Goal: Communication & Community: Answer question/provide support

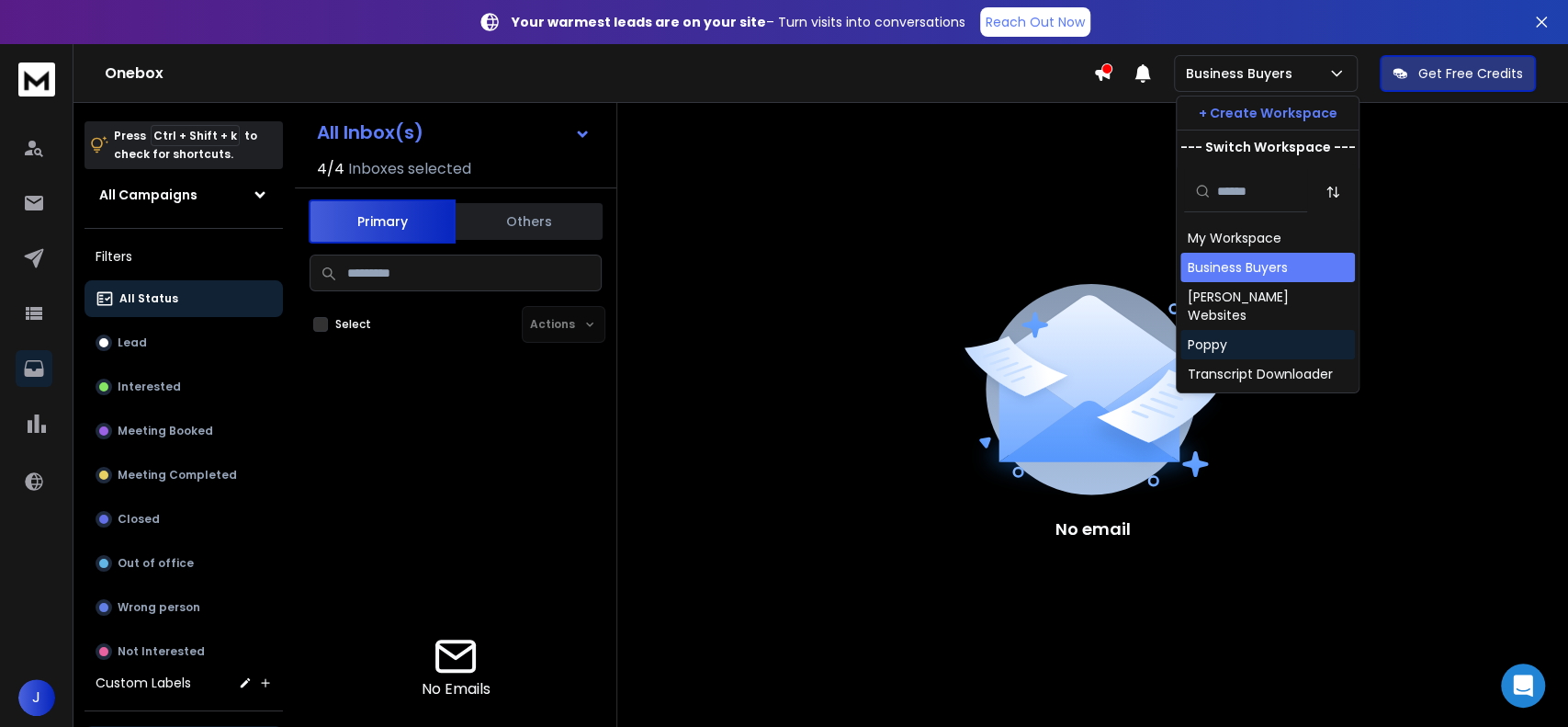
click at [1233, 330] on div "Poppy" at bounding box center [1268, 344] width 175 height 29
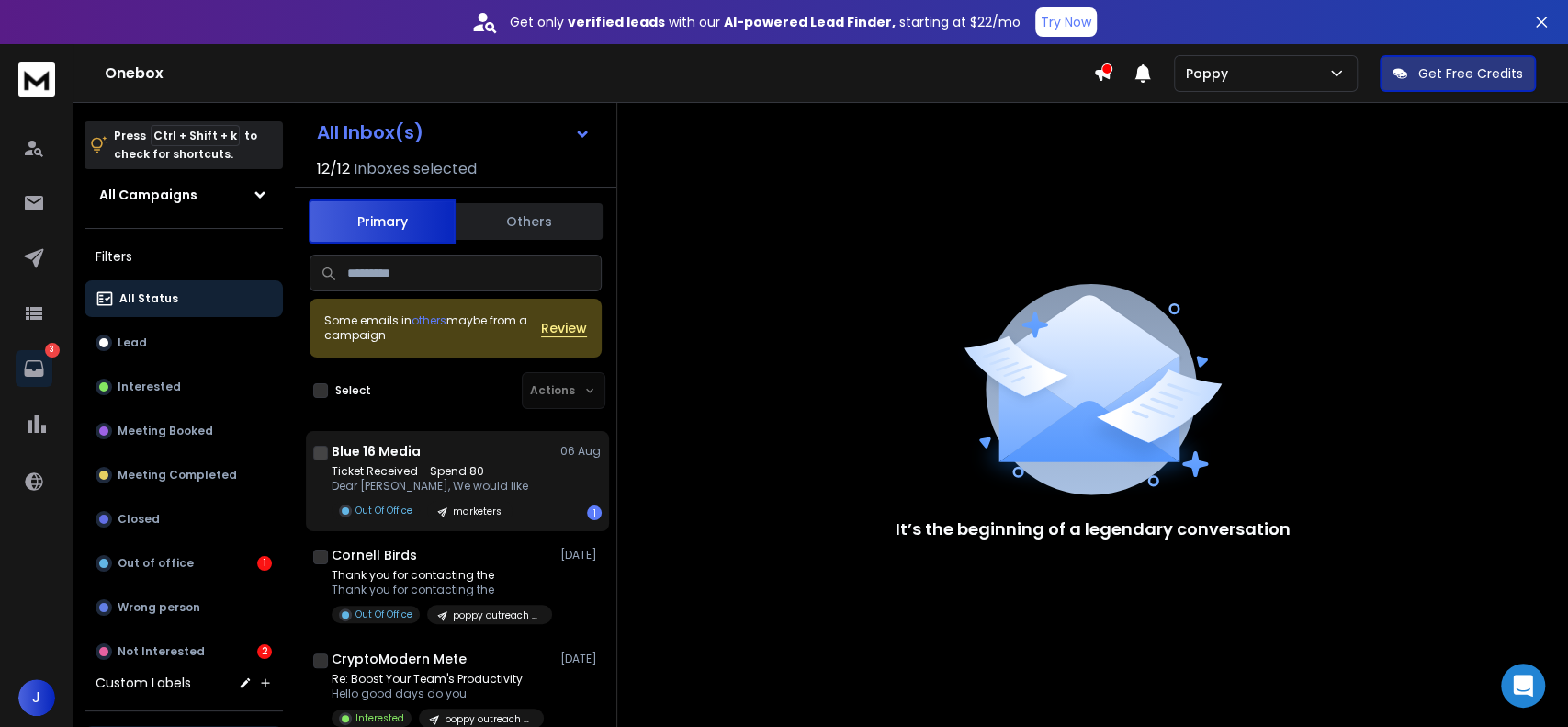
click at [434, 467] on p "Ticket Received - Spend 80" at bounding box center [430, 471] width 197 height 15
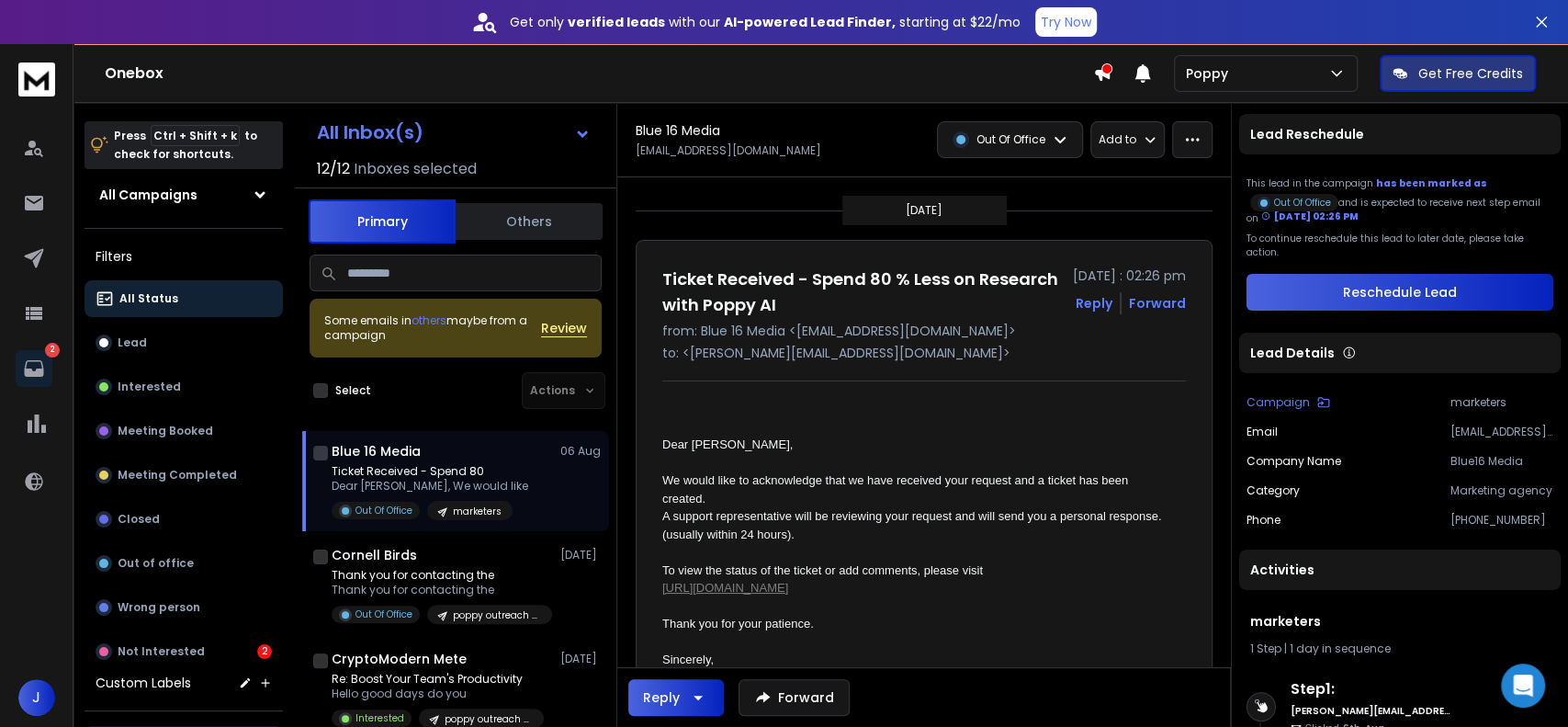
scroll to position [286, 0]
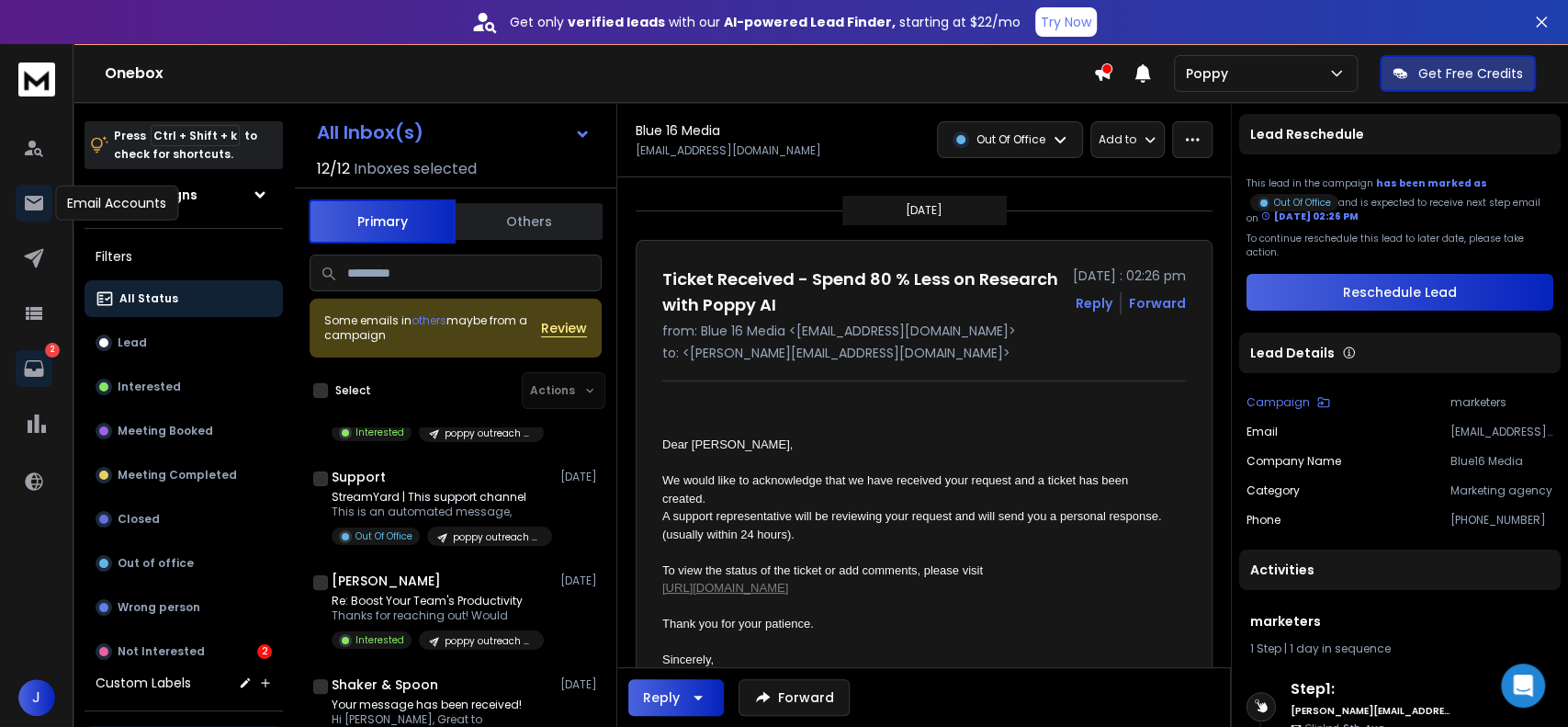
click at [38, 214] on link at bounding box center [33, 202] width 36 height 36
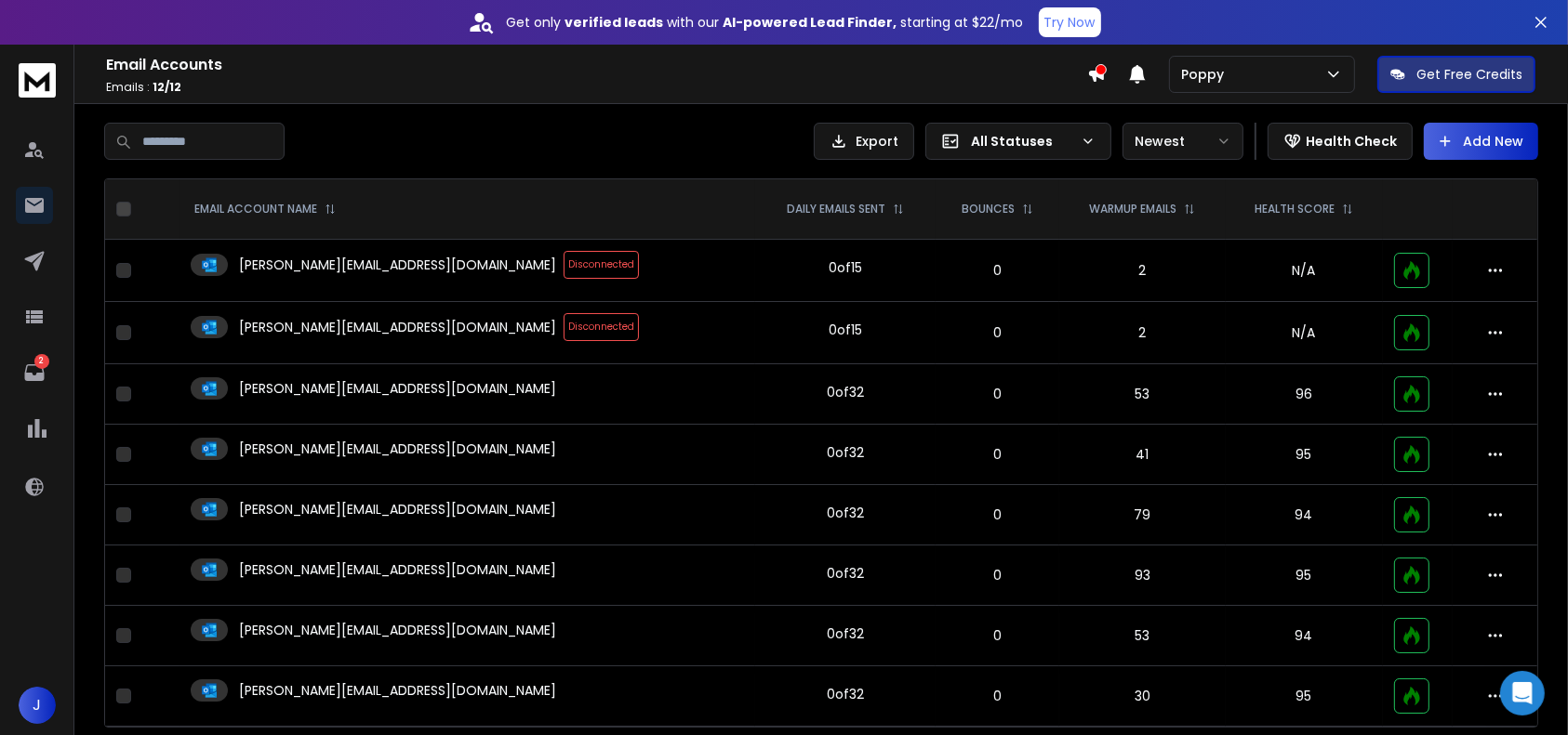
click at [583, 331] on div "jeremy@poppyappnow.com Disconnected" at bounding box center [466, 327] width 553 height 28
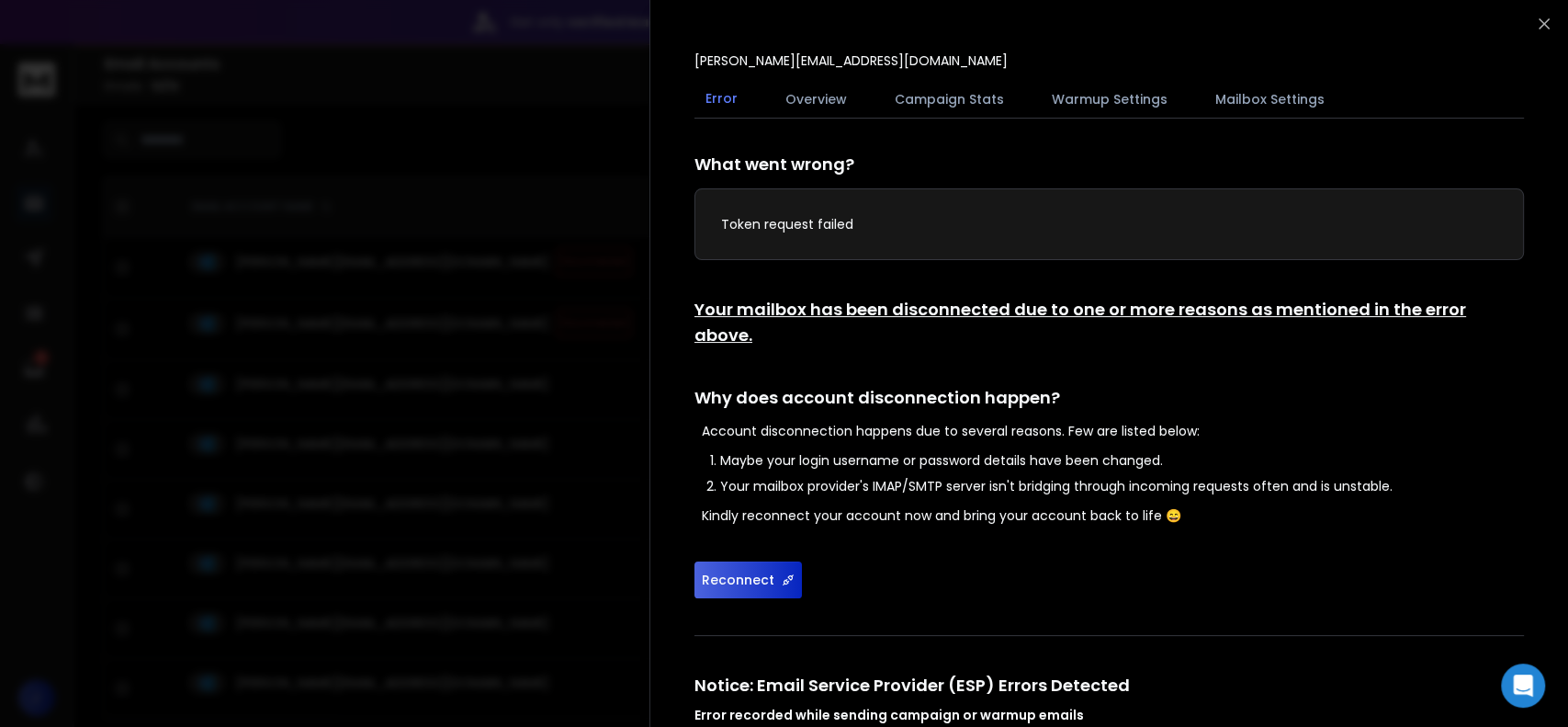
click at [729, 561] on button "Reconnect" at bounding box center [748, 579] width 108 height 36
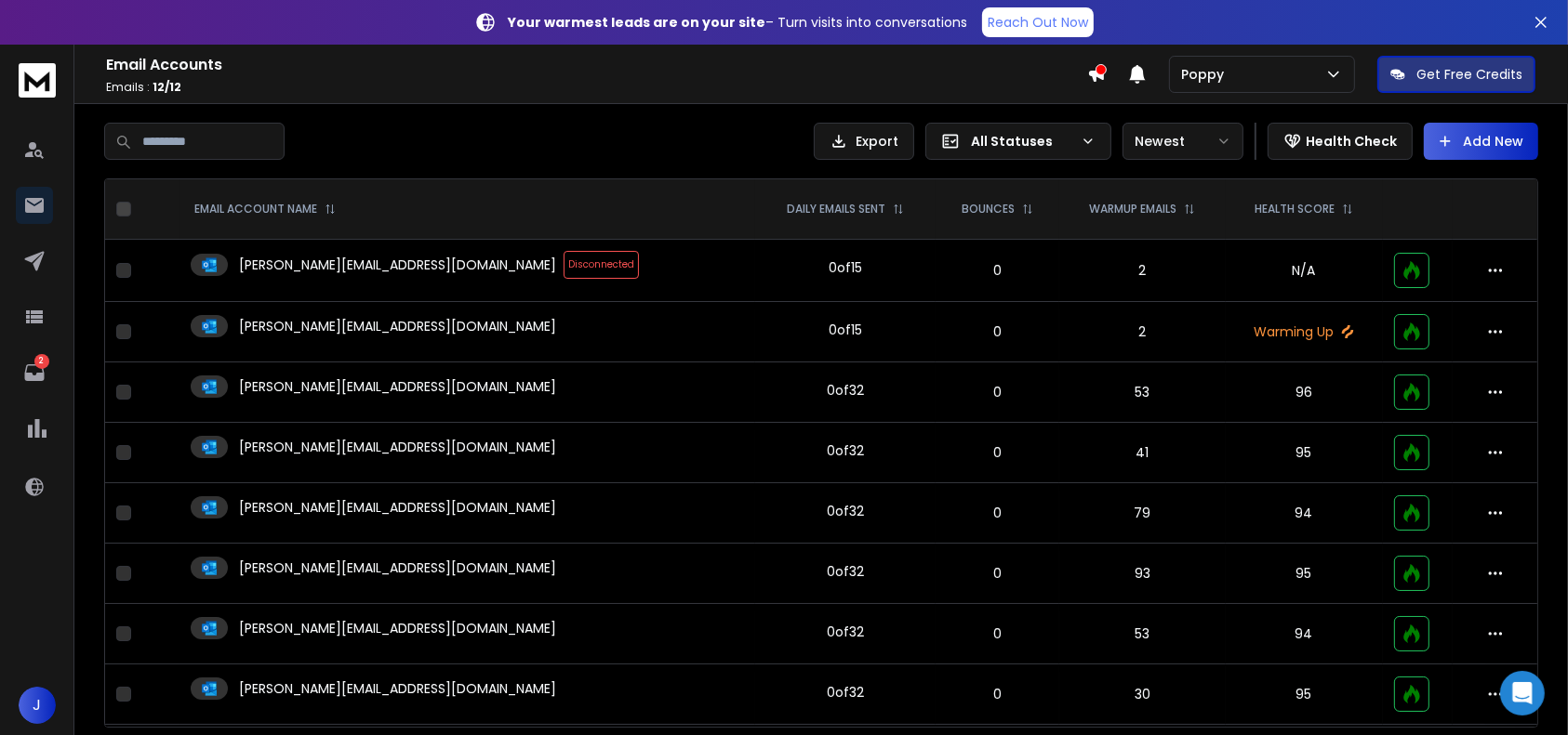
click at [570, 254] on div "[PERSON_NAME][EMAIL_ADDRESS][DOMAIN_NAME] Disconnected" at bounding box center [466, 265] width 553 height 28
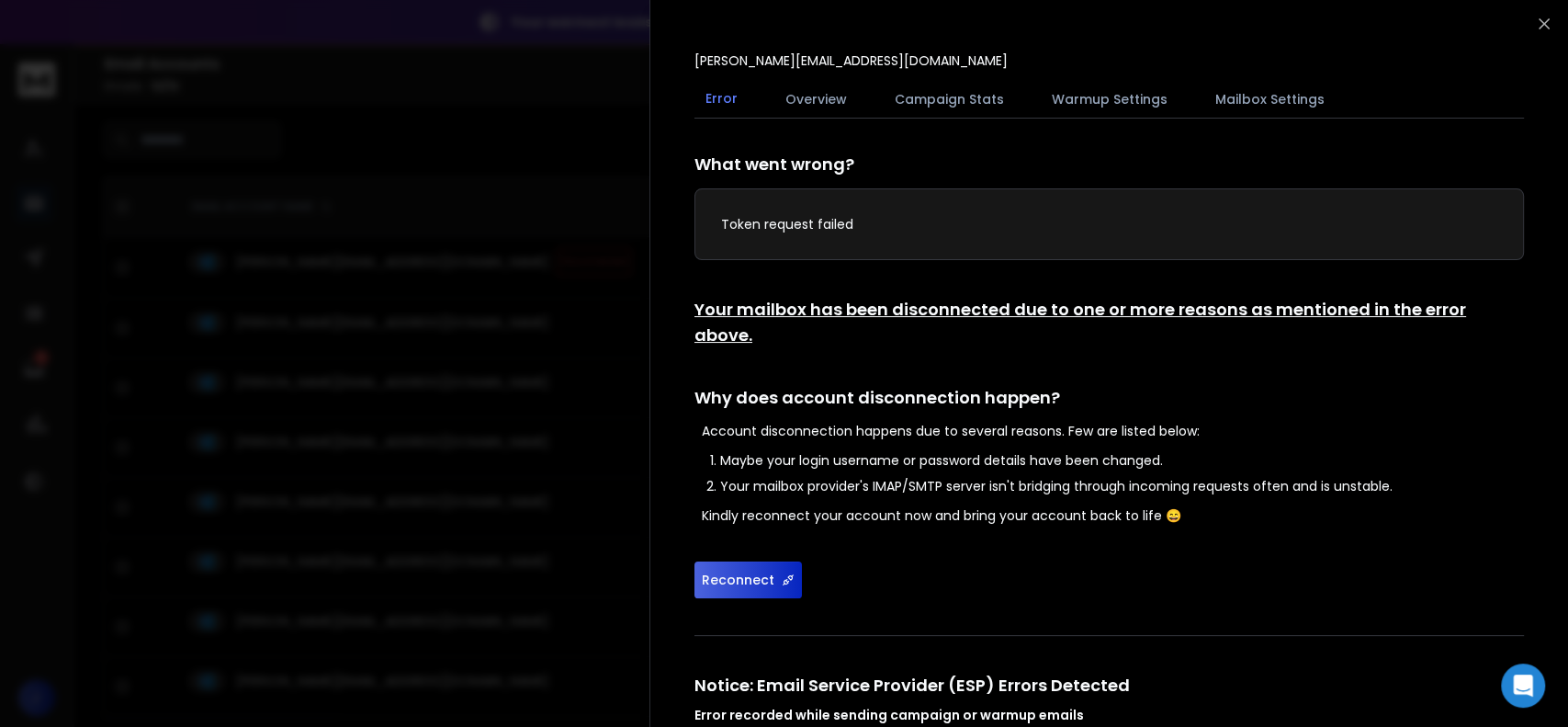
drag, startPoint x: 770, startPoint y: 547, endPoint x: 680, endPoint y: 561, distance: 91.1
click at [770, 561] on button "Reconnect" at bounding box center [748, 579] width 108 height 36
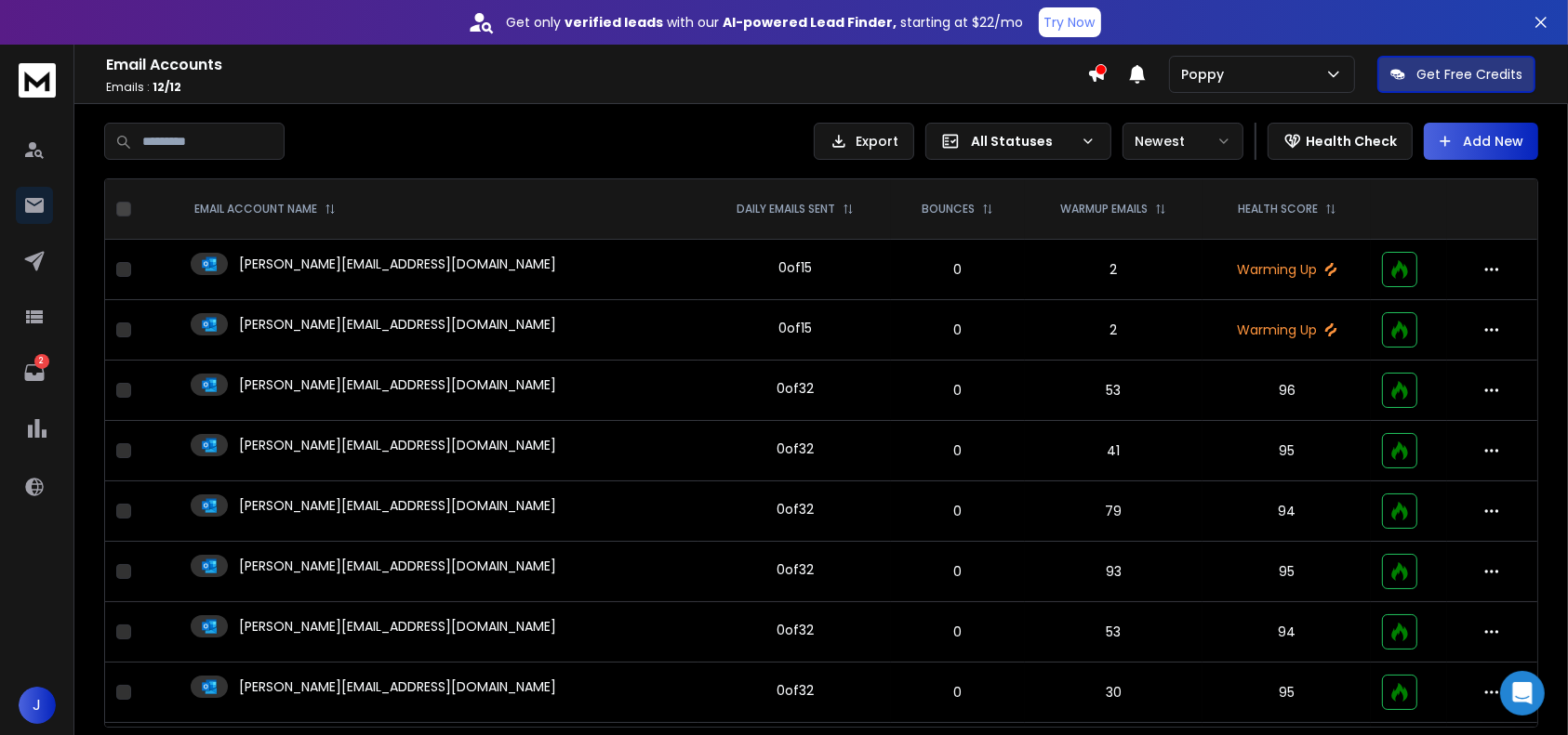
click at [699, 266] on td "0 of 15" at bounding box center [795, 264] width 193 height 49
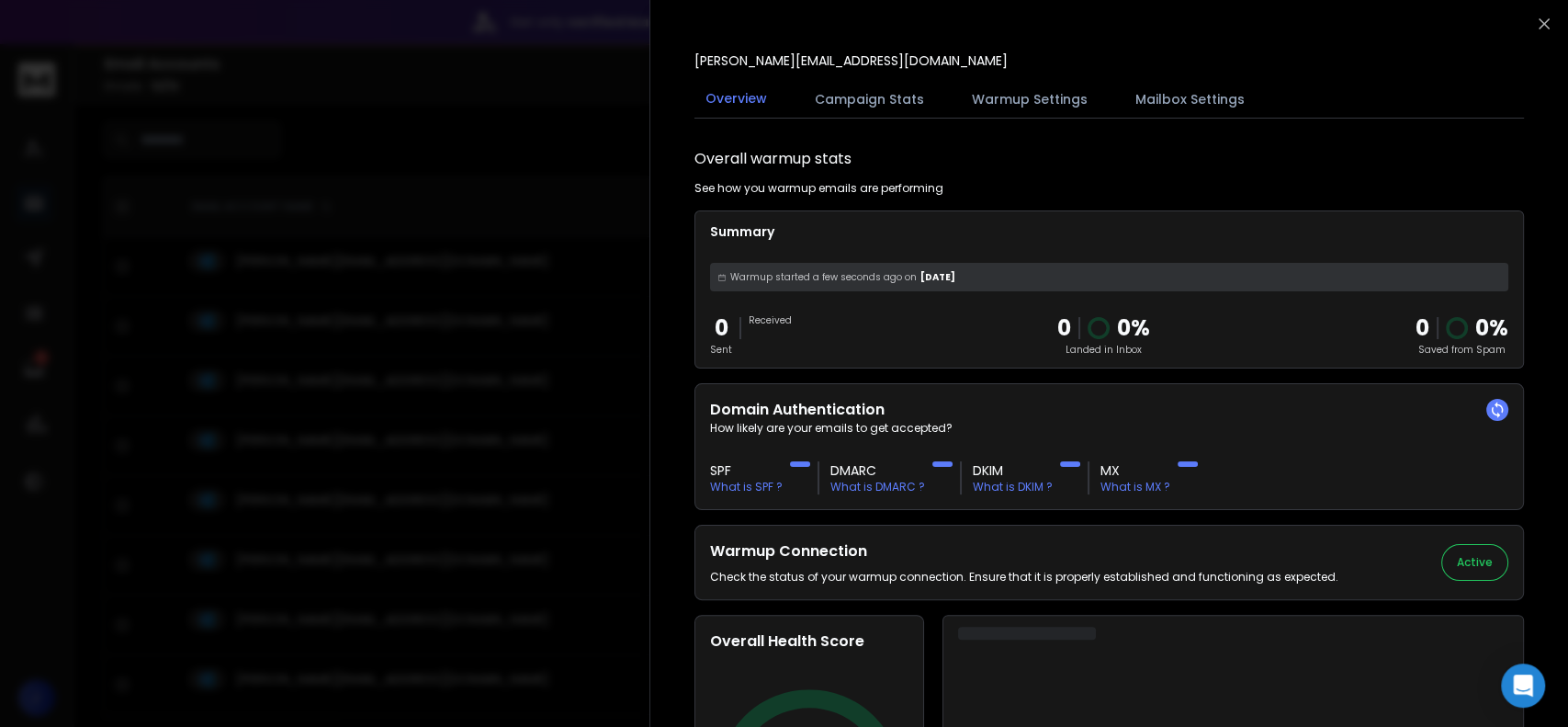
click at [1043, 95] on button "Warmup Settings" at bounding box center [1030, 99] width 138 height 40
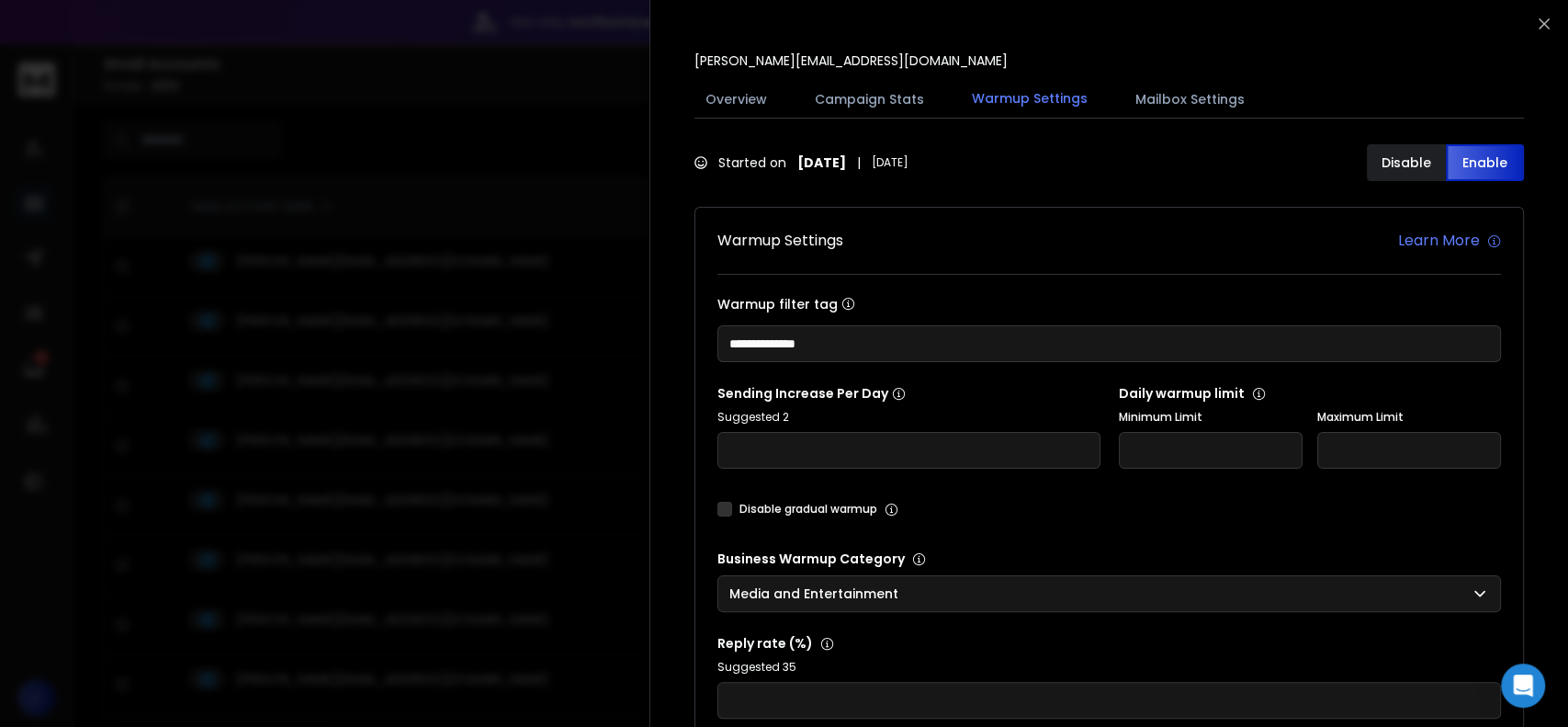
click at [528, 298] on div at bounding box center [784, 363] width 1568 height 727
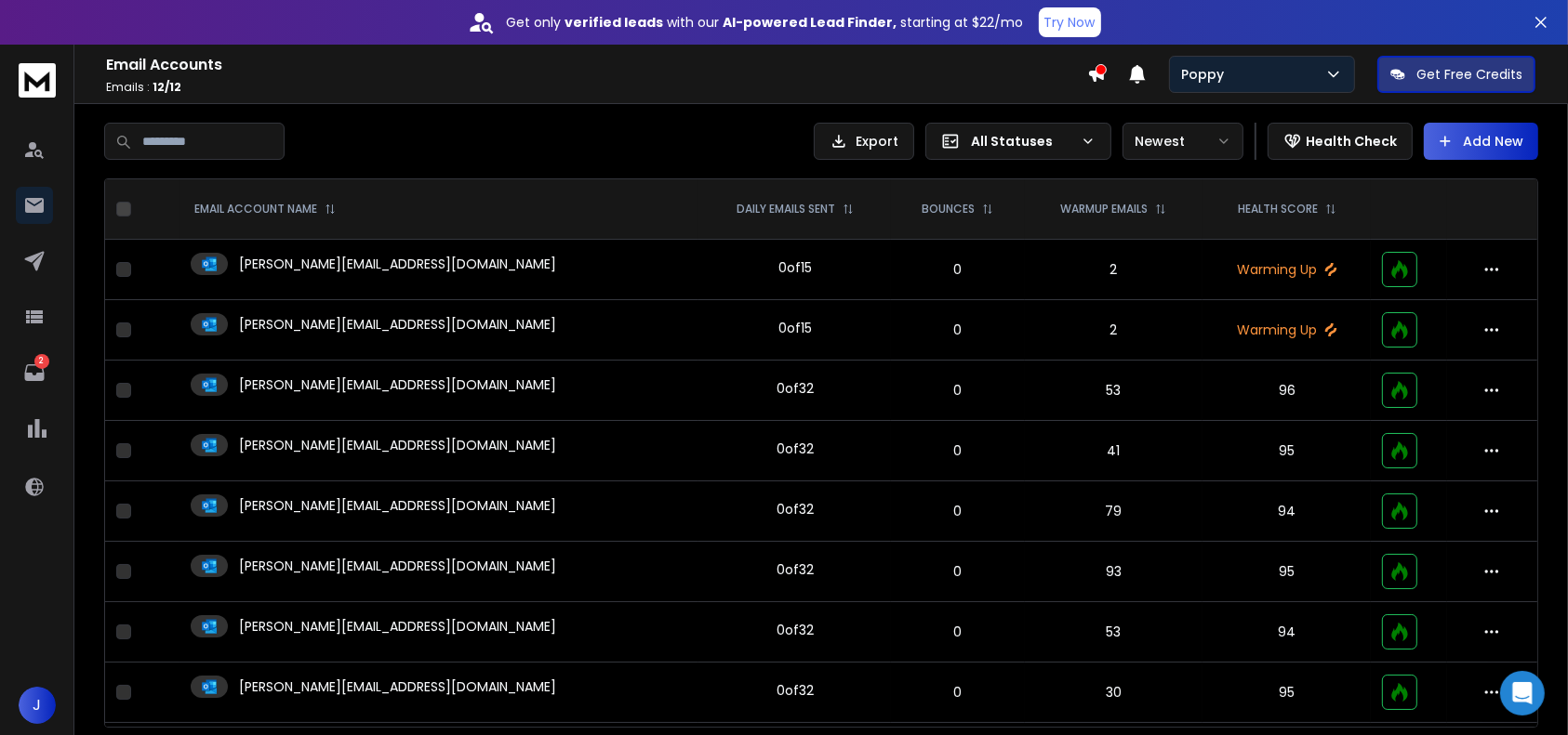
click at [1235, 81] on div "Poppy" at bounding box center [1261, 74] width 162 height 19
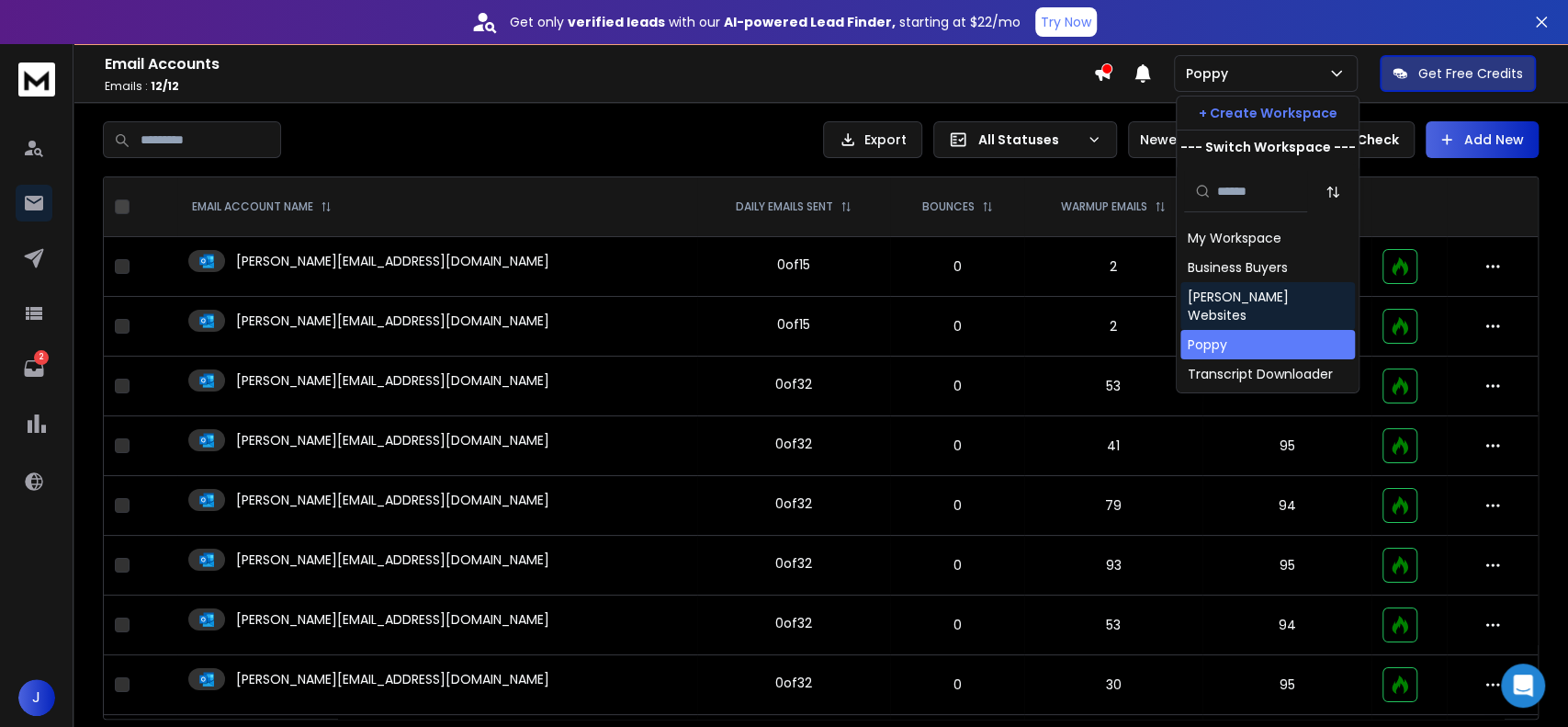
click at [1249, 288] on div "[PERSON_NAME] Websites" at bounding box center [1267, 305] width 160 height 36
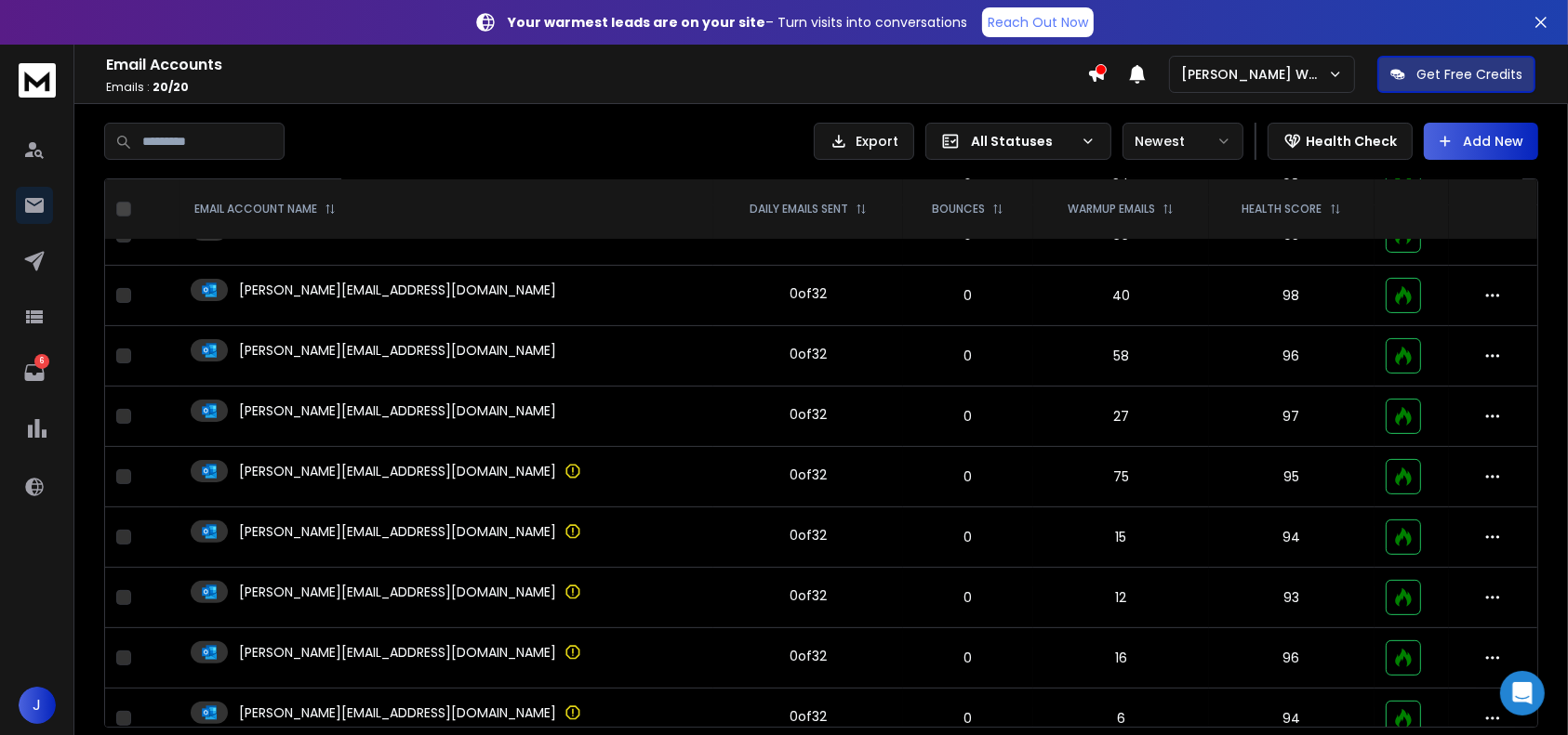
scroll to position [732, 0]
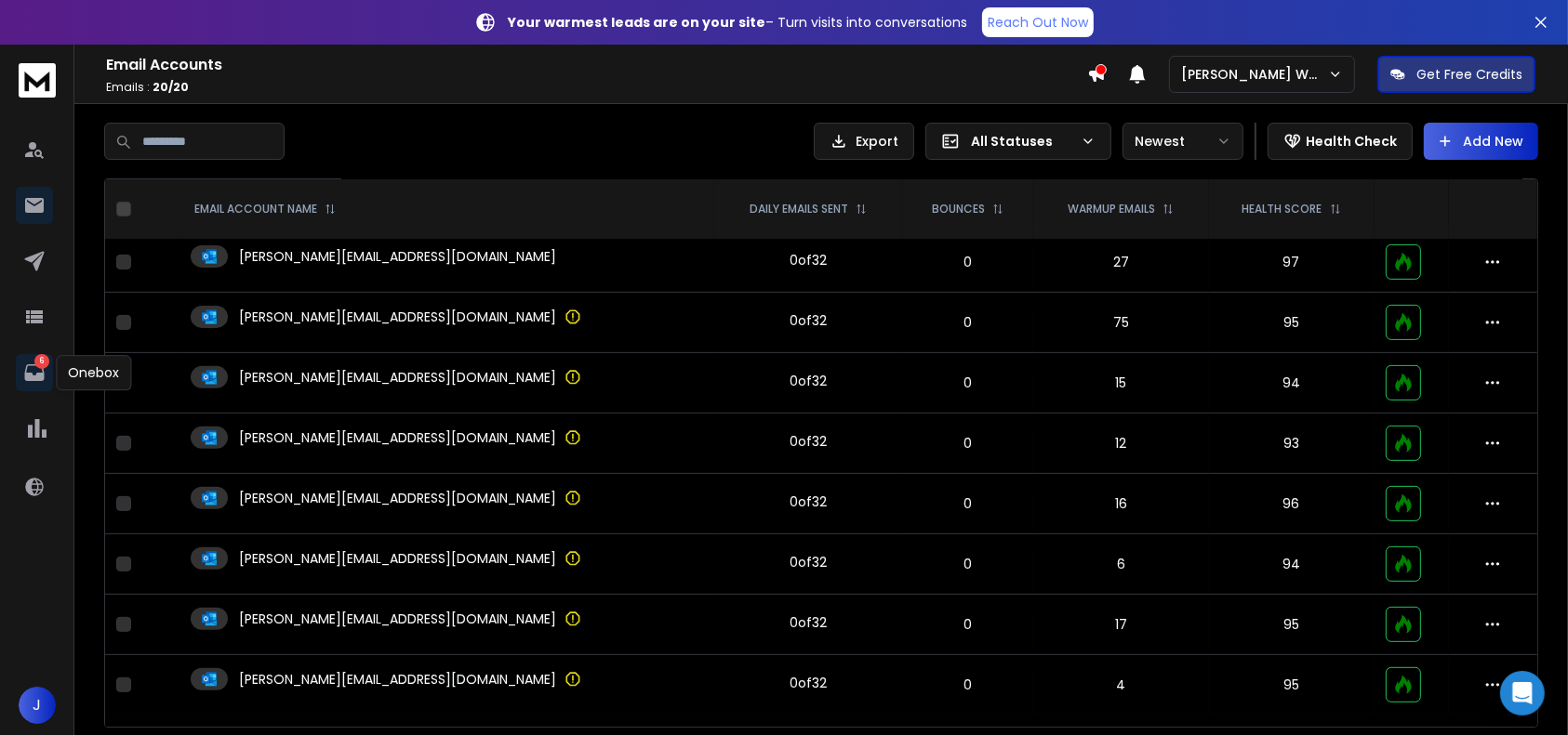
click at [39, 369] on p "6" at bounding box center [42, 361] width 15 height 15
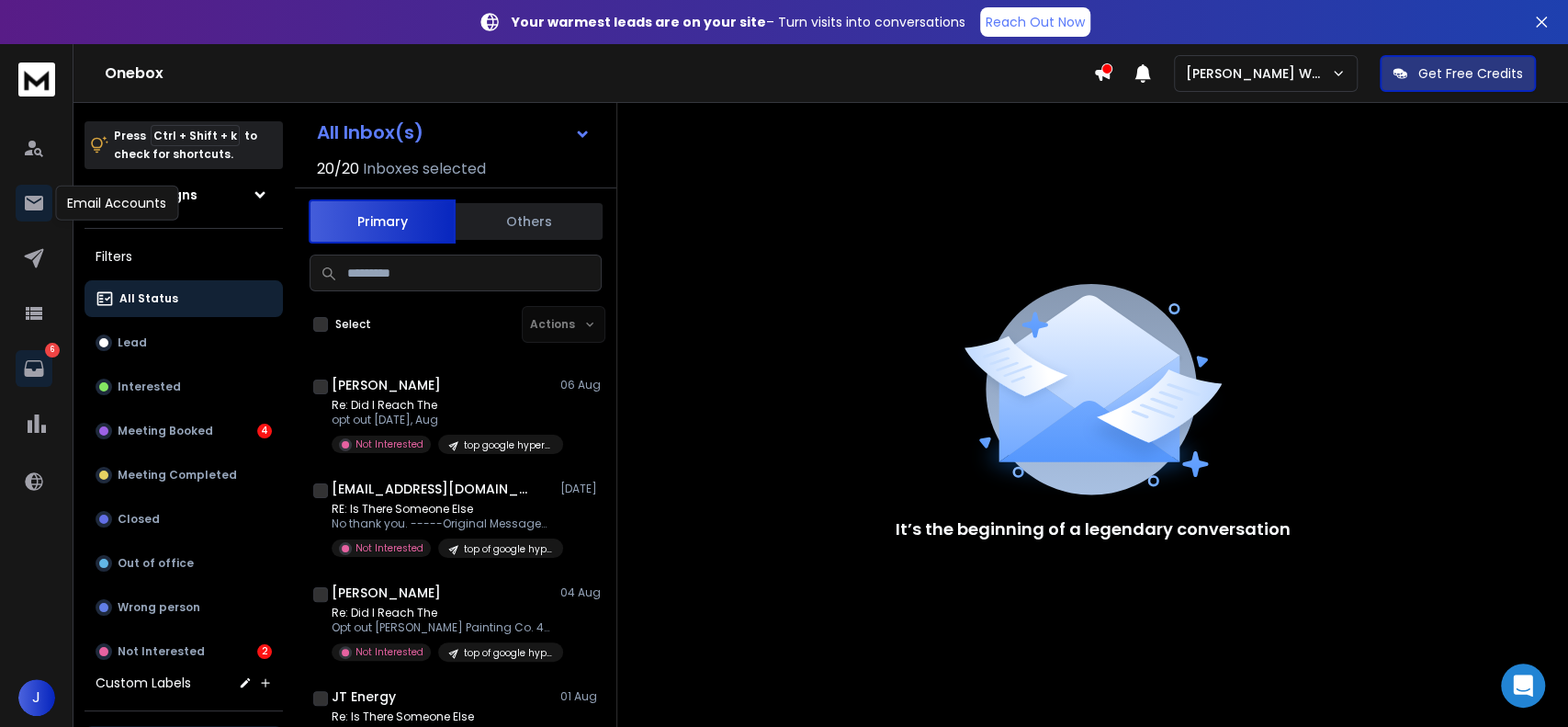
click at [36, 211] on icon at bounding box center [33, 203] width 22 height 22
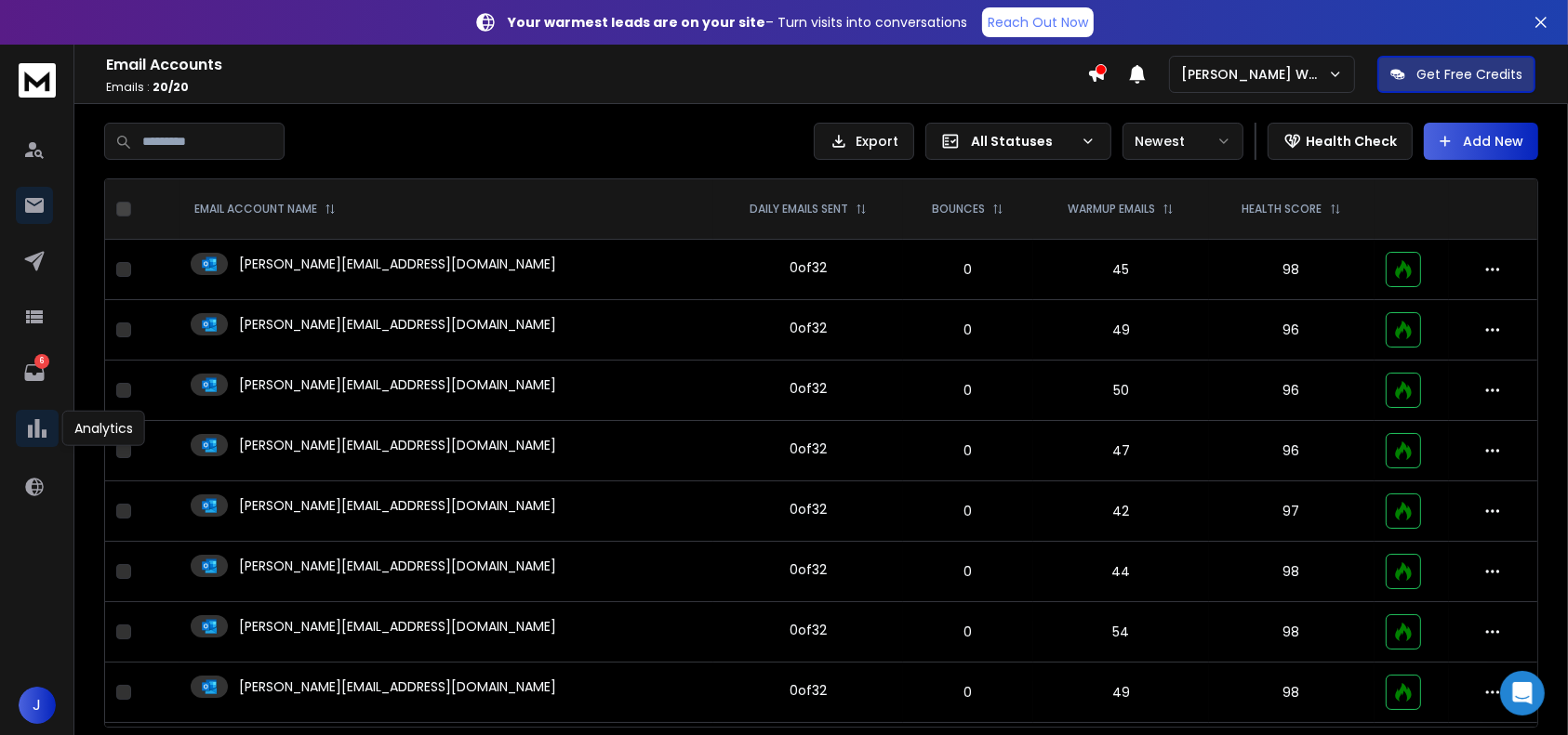
click at [45, 424] on icon at bounding box center [37, 429] width 28 height 28
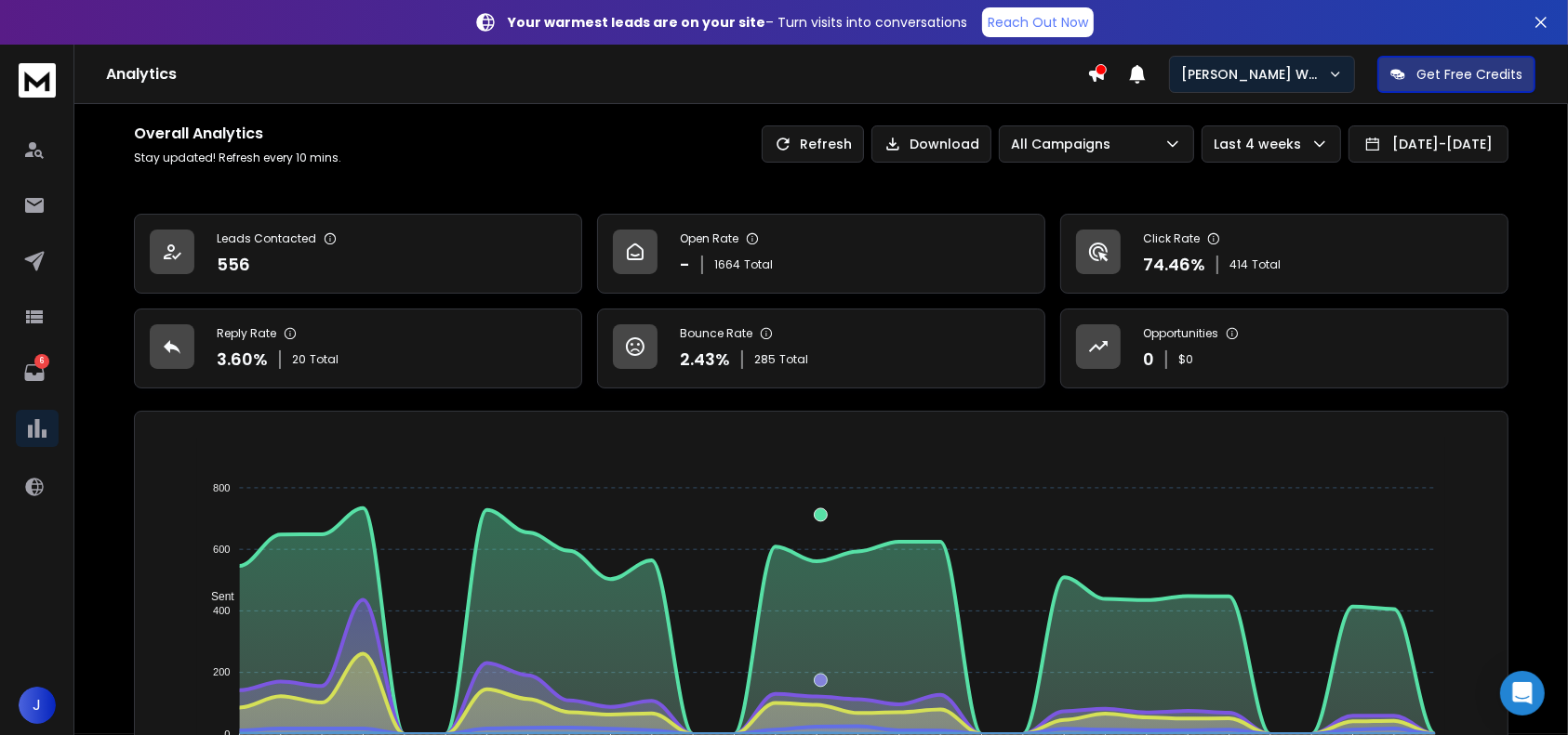
click at [1276, 72] on p "[PERSON_NAME] Websites" at bounding box center [1254, 74] width 147 height 19
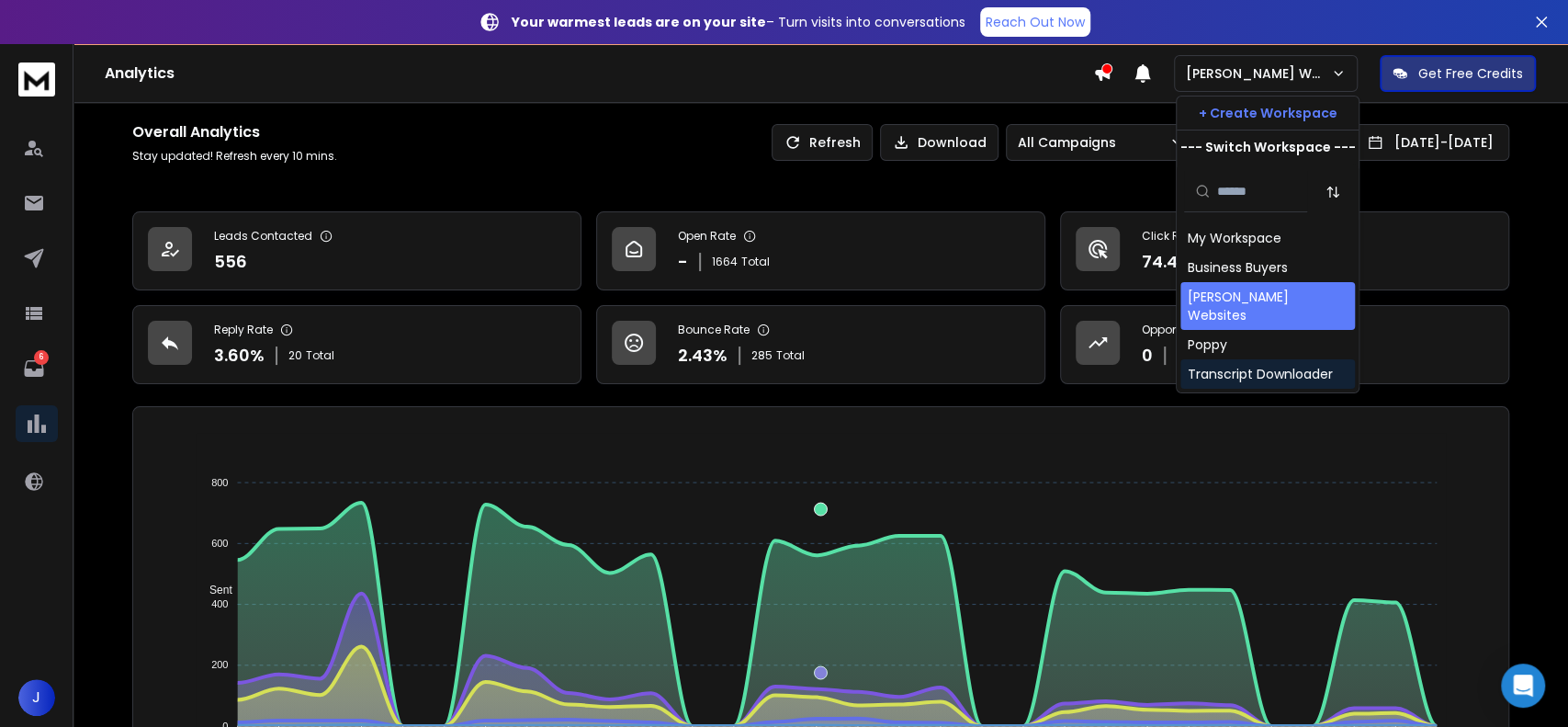
click at [1284, 365] on div "Transcript Downloader" at bounding box center [1260, 374] width 145 height 19
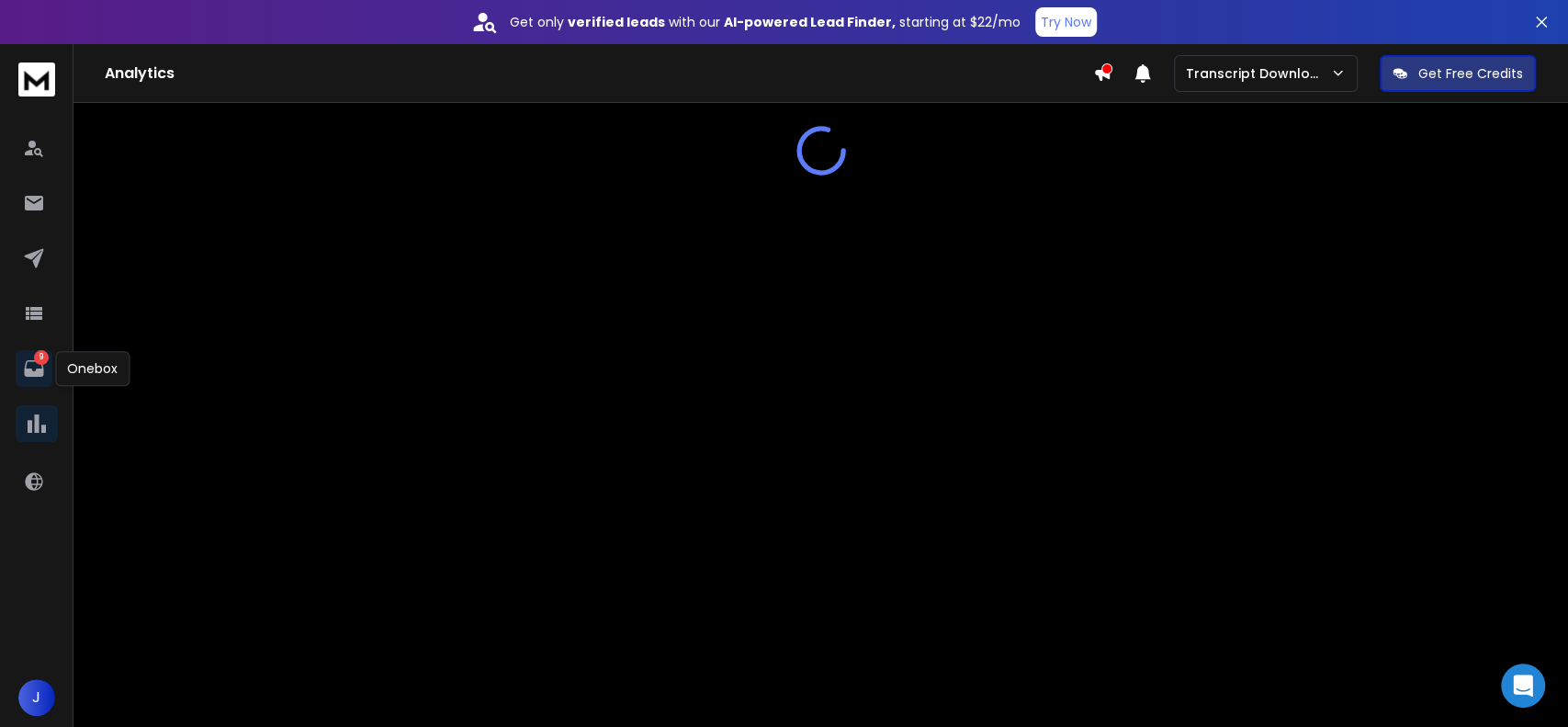
click at [36, 362] on p "9" at bounding box center [41, 357] width 15 height 15
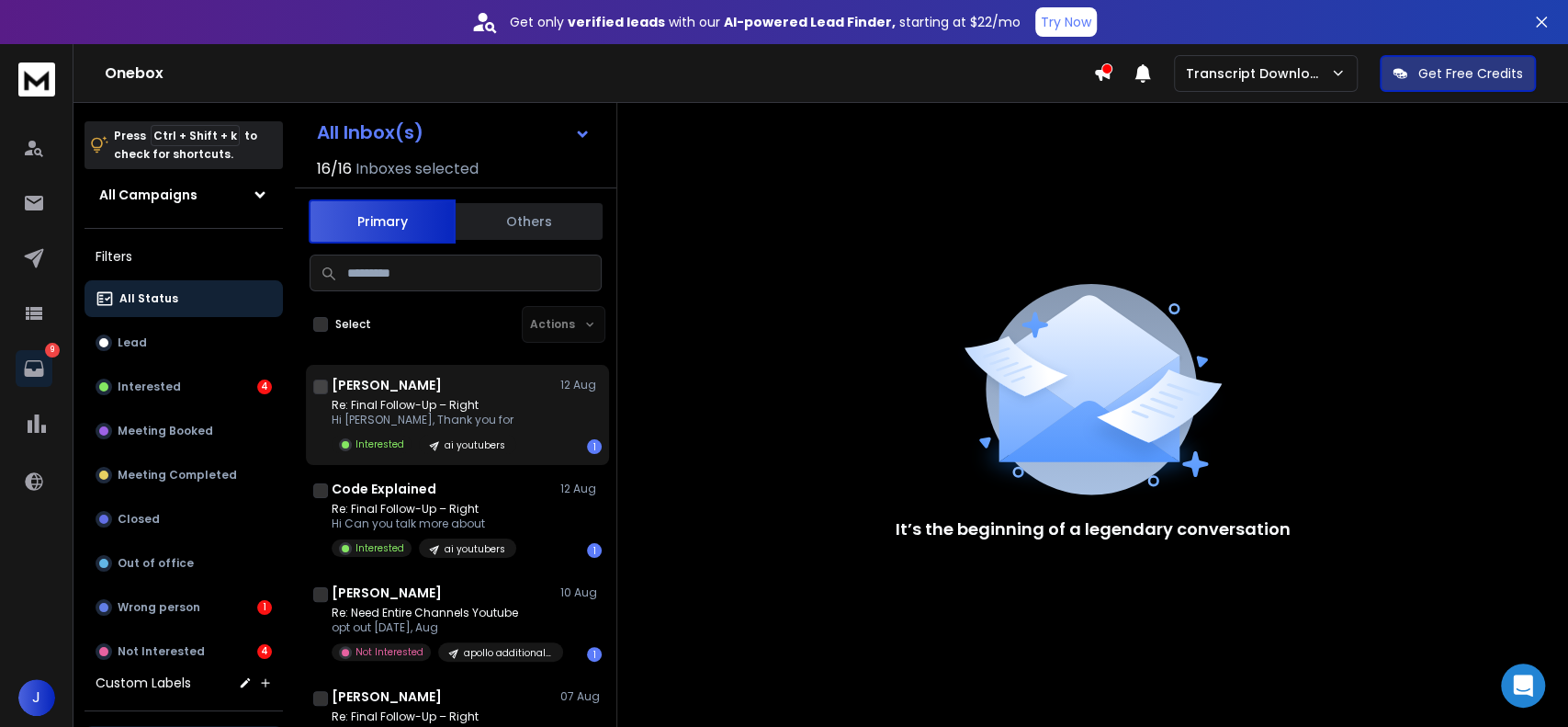
click at [455, 388] on div "[PERSON_NAME] [DATE]" at bounding box center [466, 385] width 270 height 19
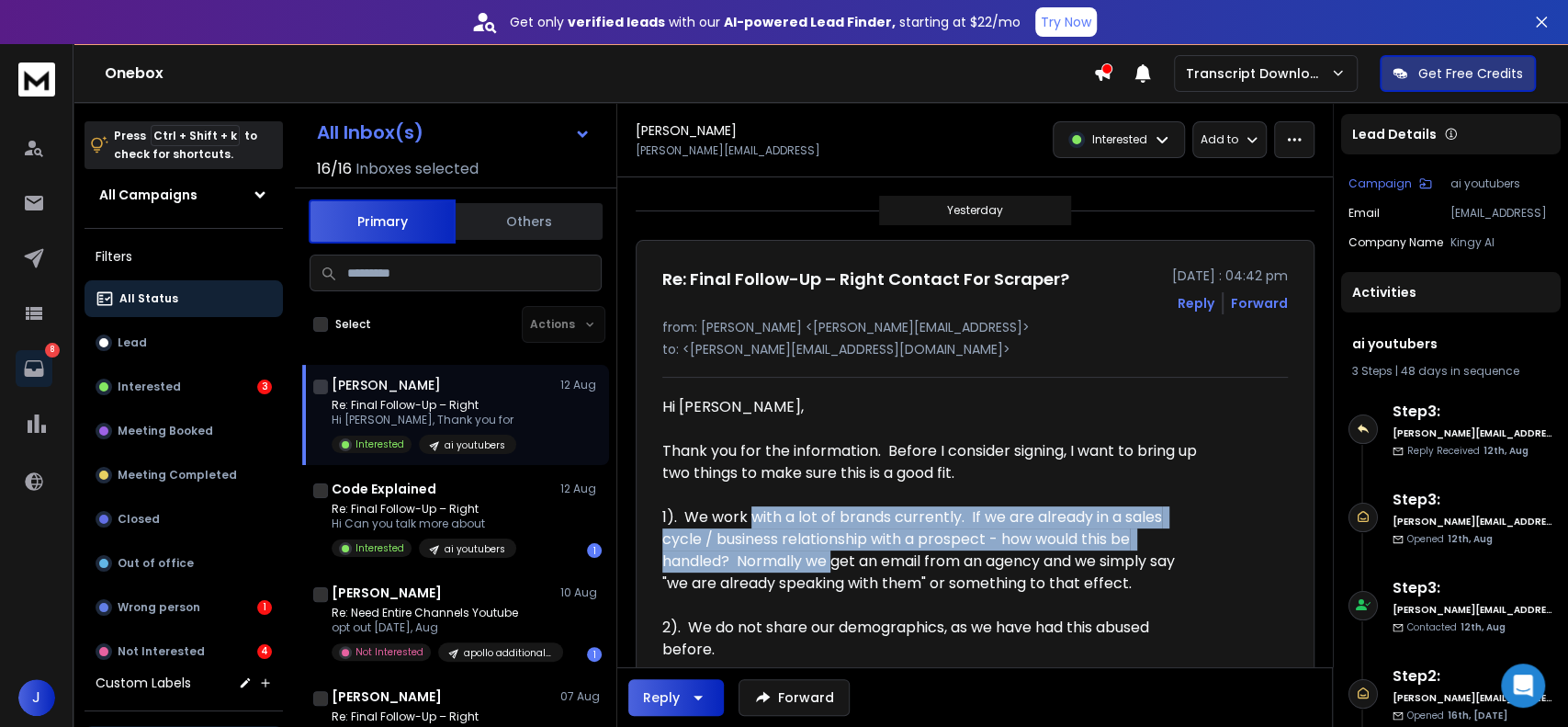
drag, startPoint x: 755, startPoint y: 515, endPoint x: 834, endPoint y: 562, distance: 91.9
click at [834, 562] on div "1). We work with a lot of brands currently. If we are already in a sales cycle …" at bounding box center [931, 550] width 536 height 88
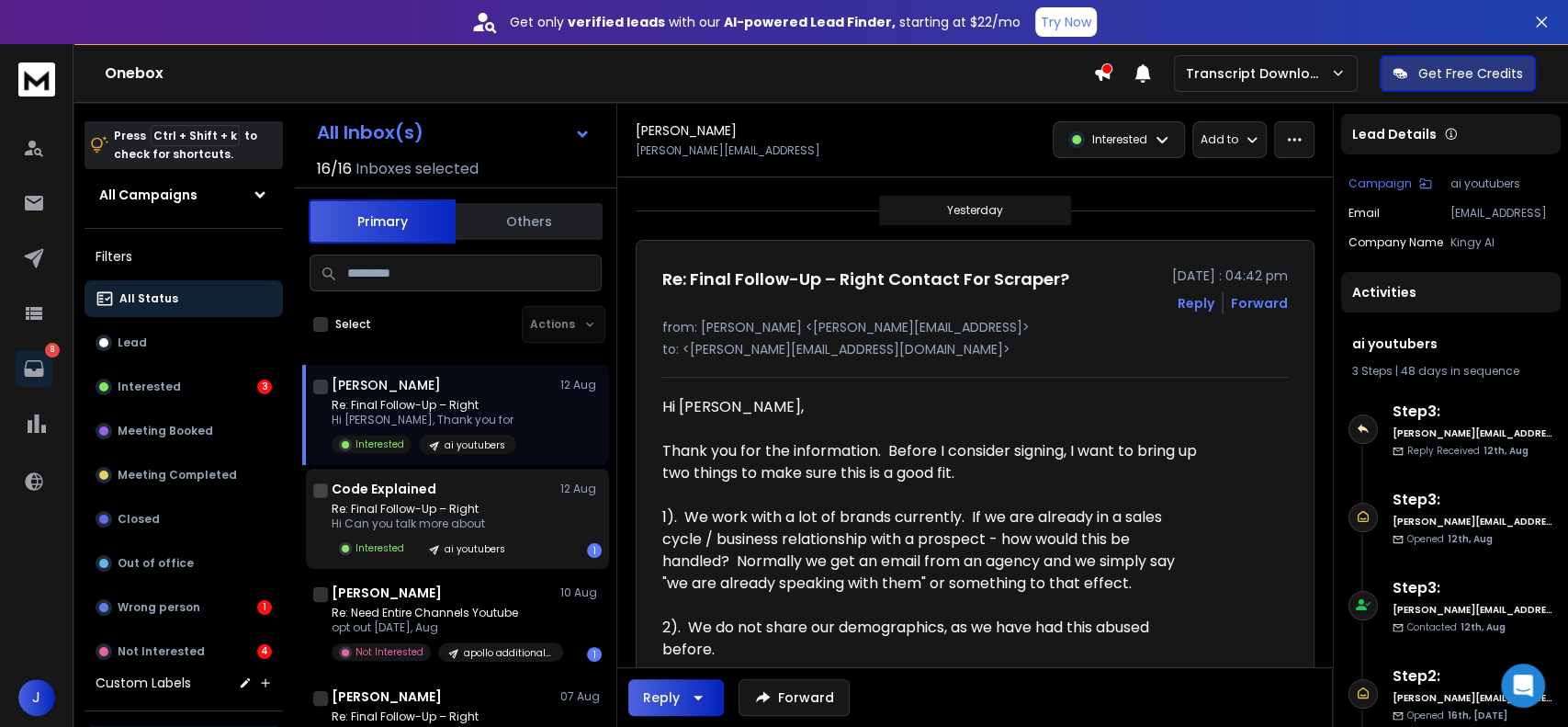
click at [456, 492] on div "Code Explained 12 Aug" at bounding box center [466, 489] width 270 height 19
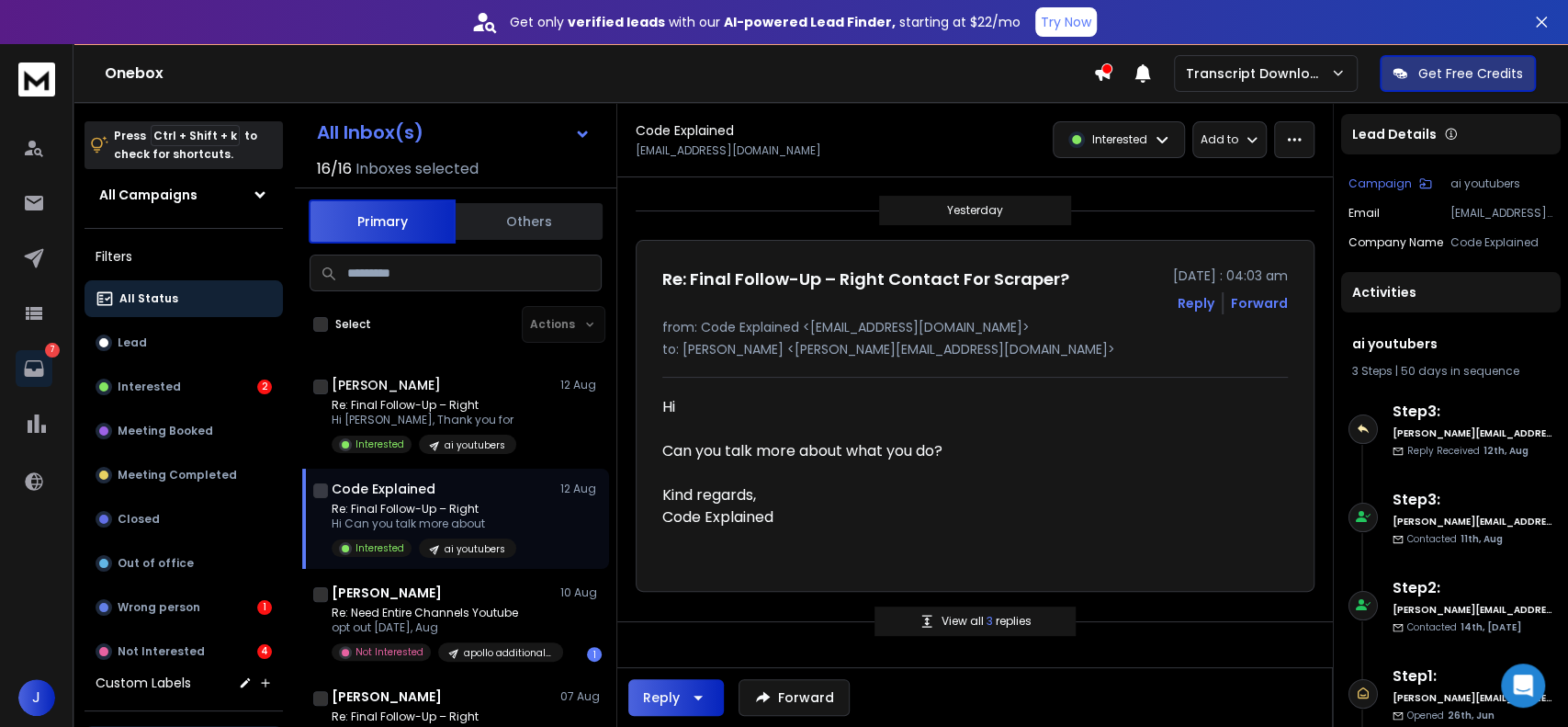
scroll to position [11, 0]
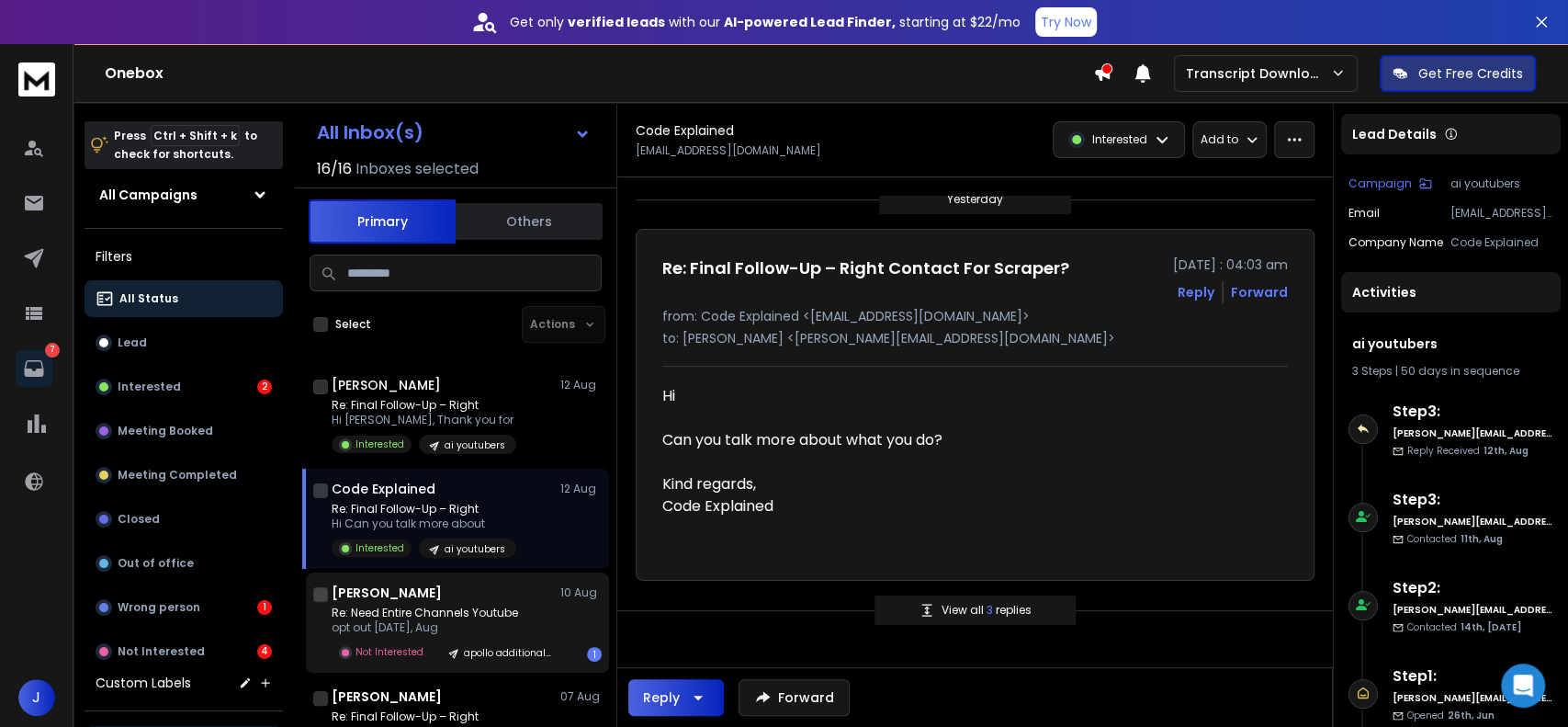
click at [496, 619] on p "Re: Need Entire Channels Youtube" at bounding box center [441, 612] width 221 height 15
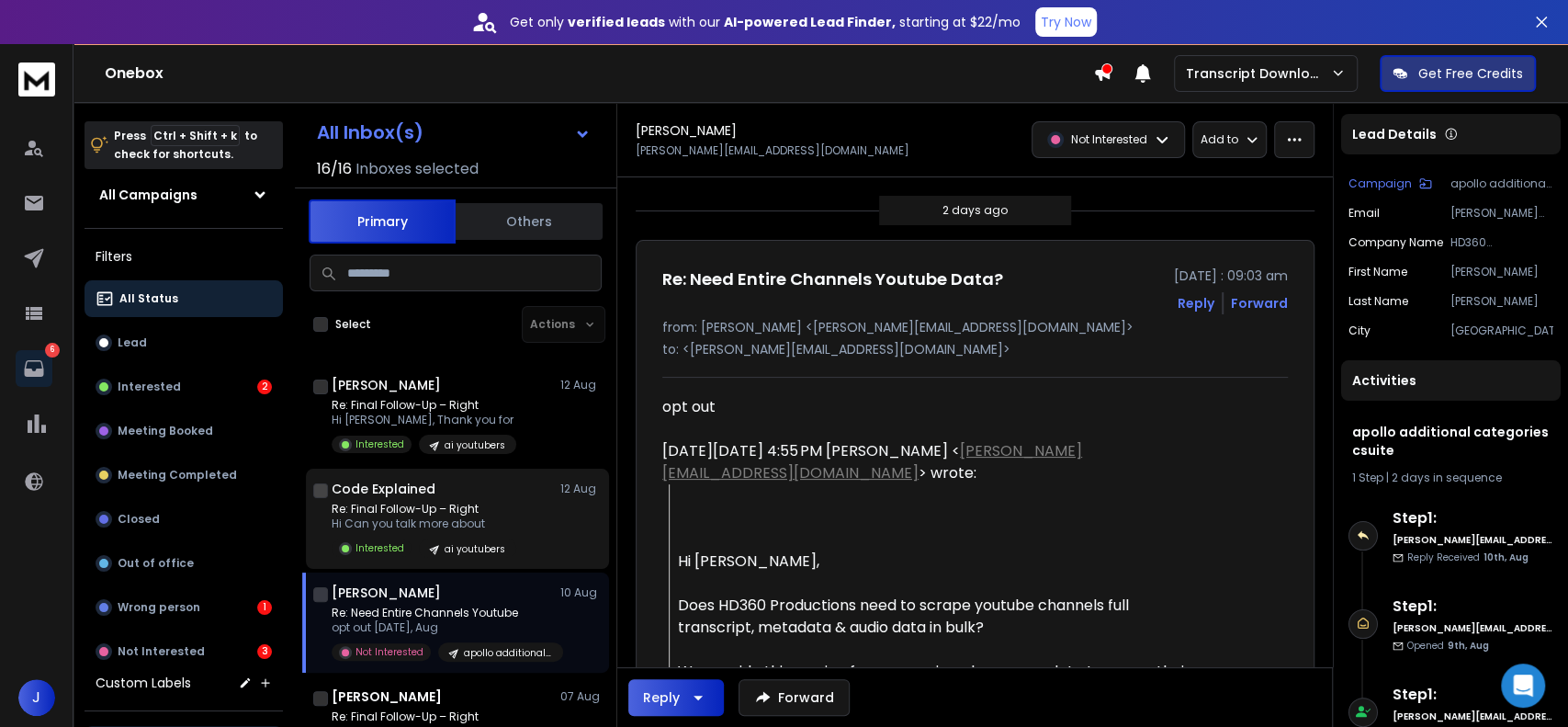
scroll to position [286, 0]
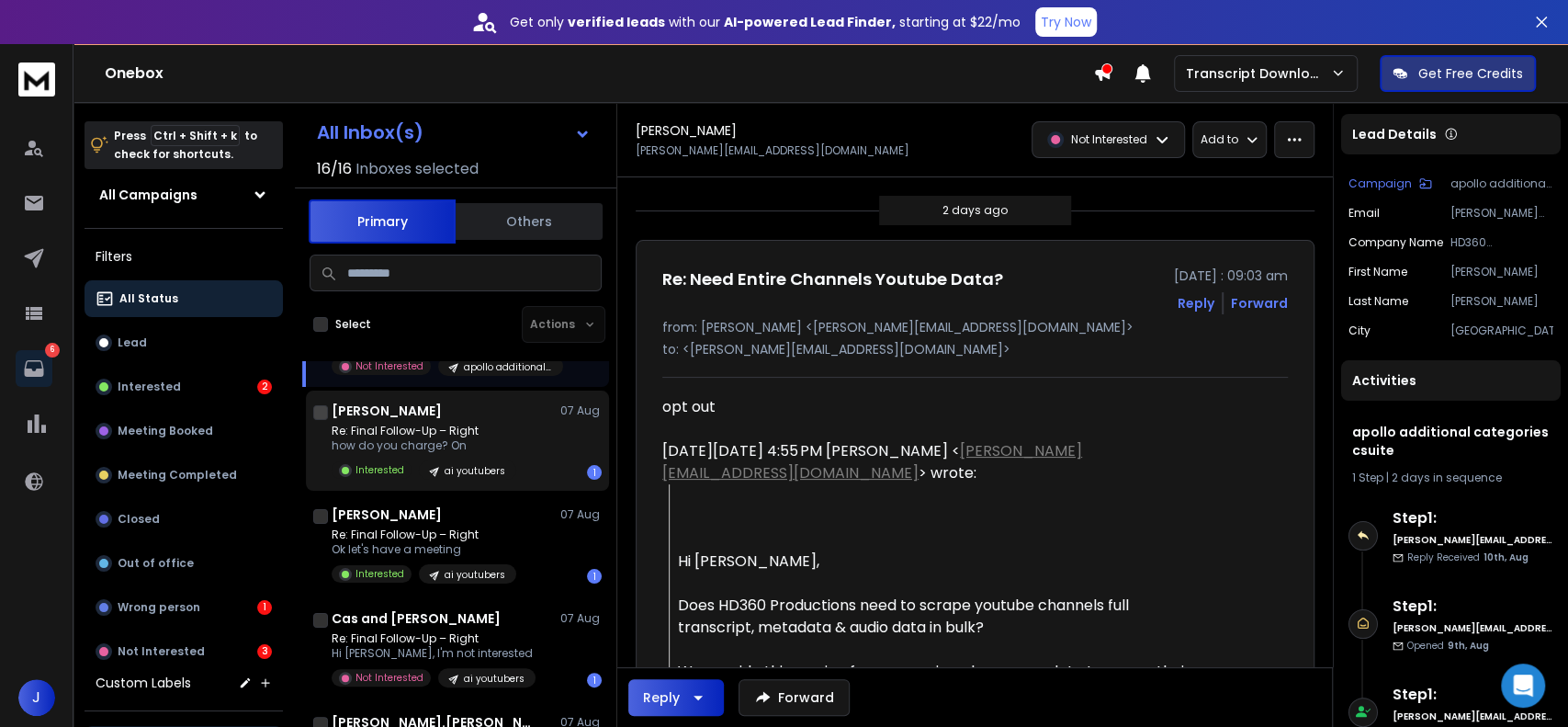
click at [490, 448] on p "how do you charge? On" at bounding box center [424, 445] width 184 height 15
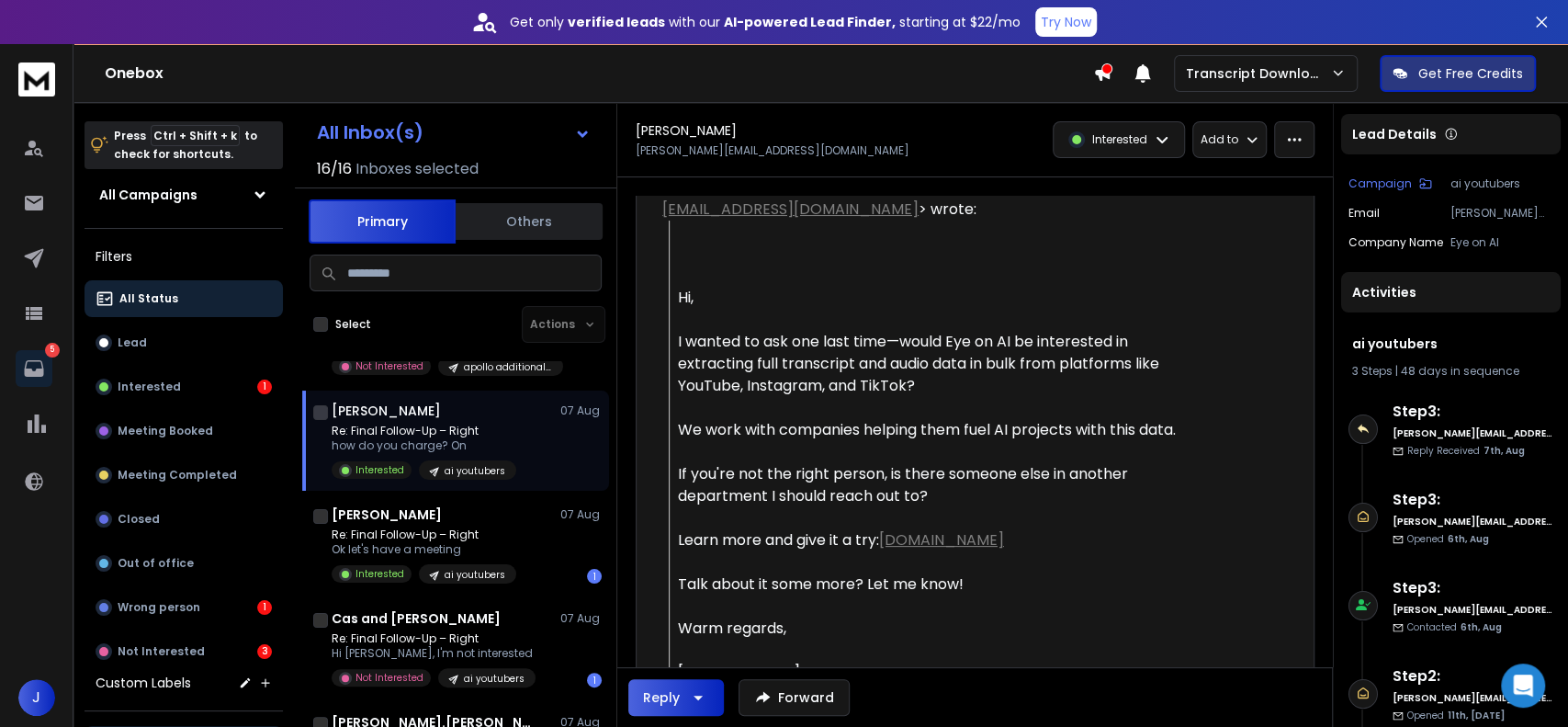
click at [645, 685] on button "Reply" at bounding box center [676, 697] width 95 height 36
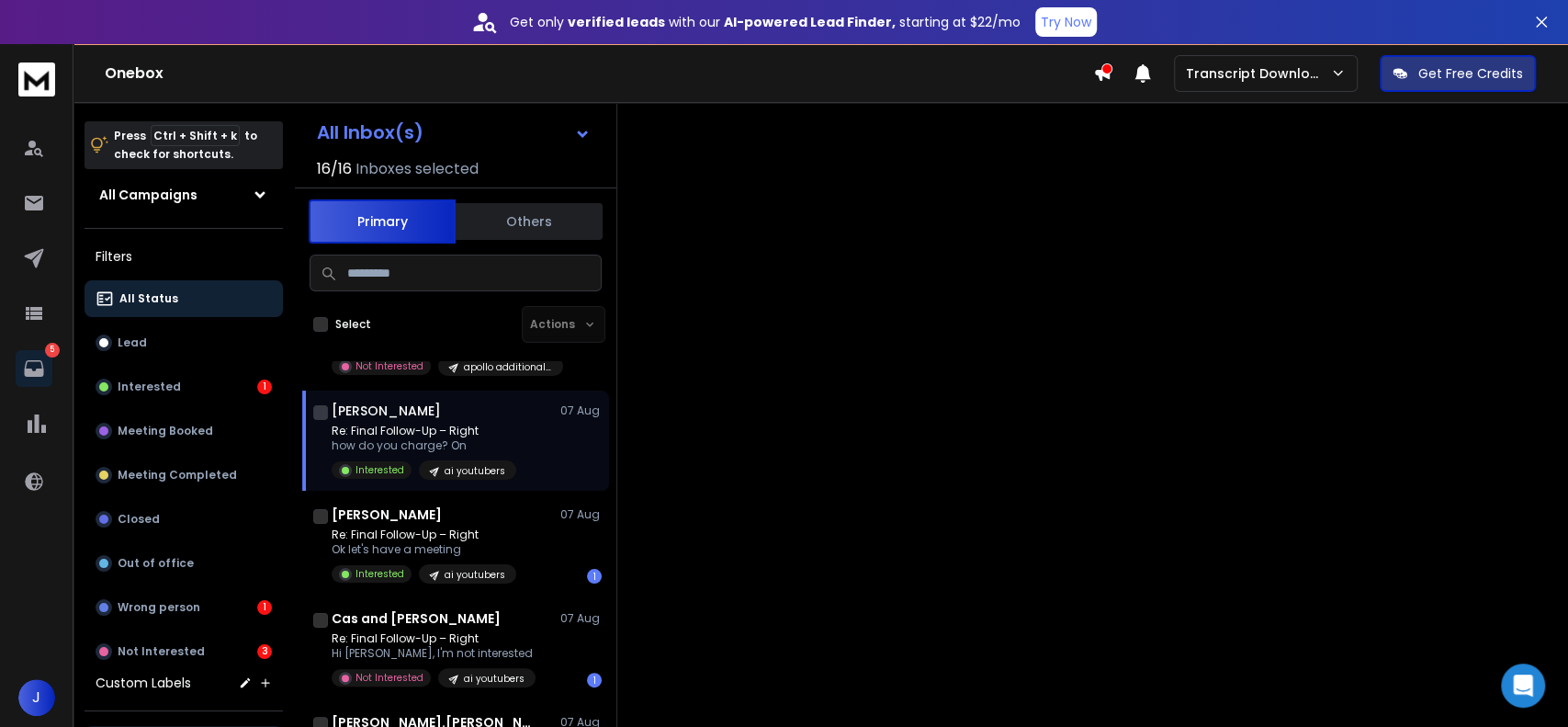
scroll to position [0, 0]
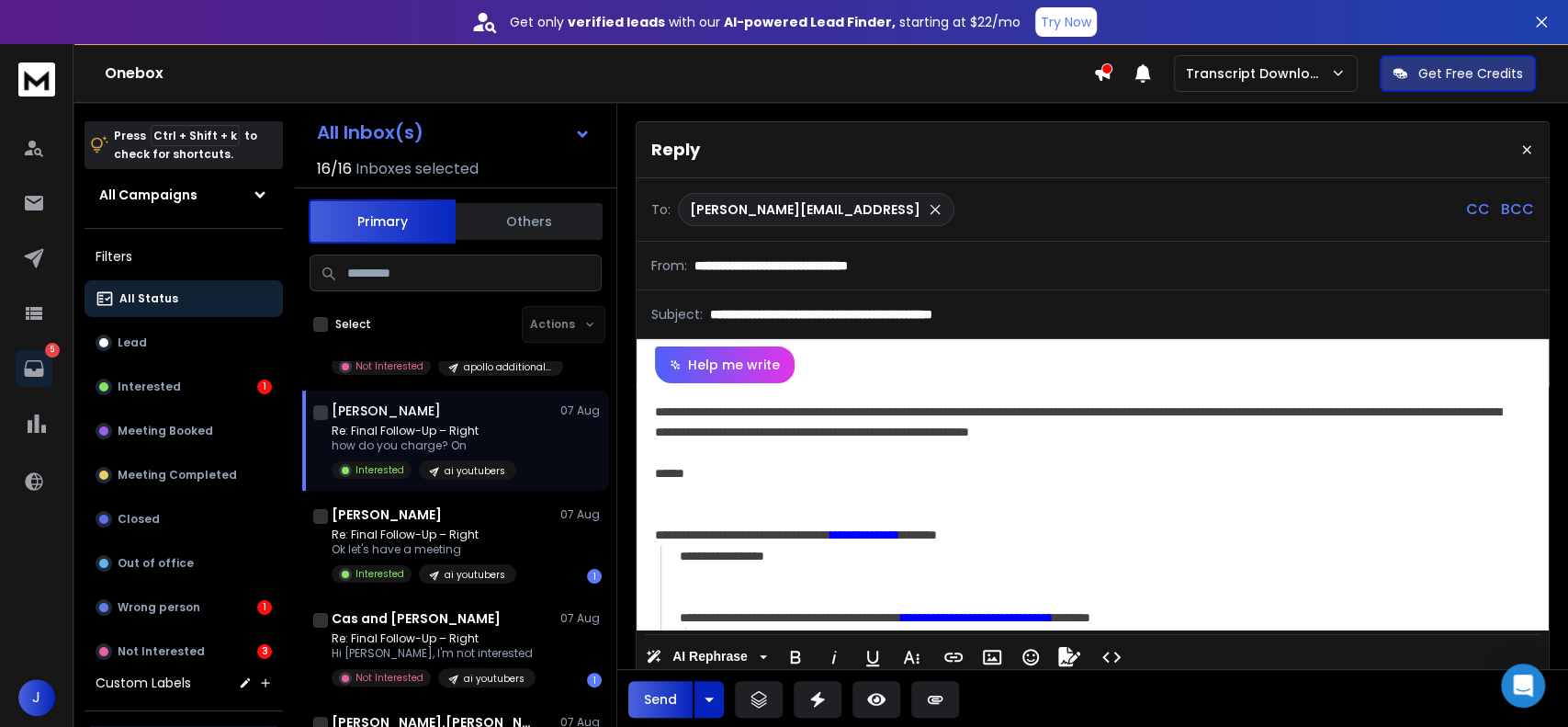
click at [660, 699] on button "Send" at bounding box center [661, 699] width 65 height 36
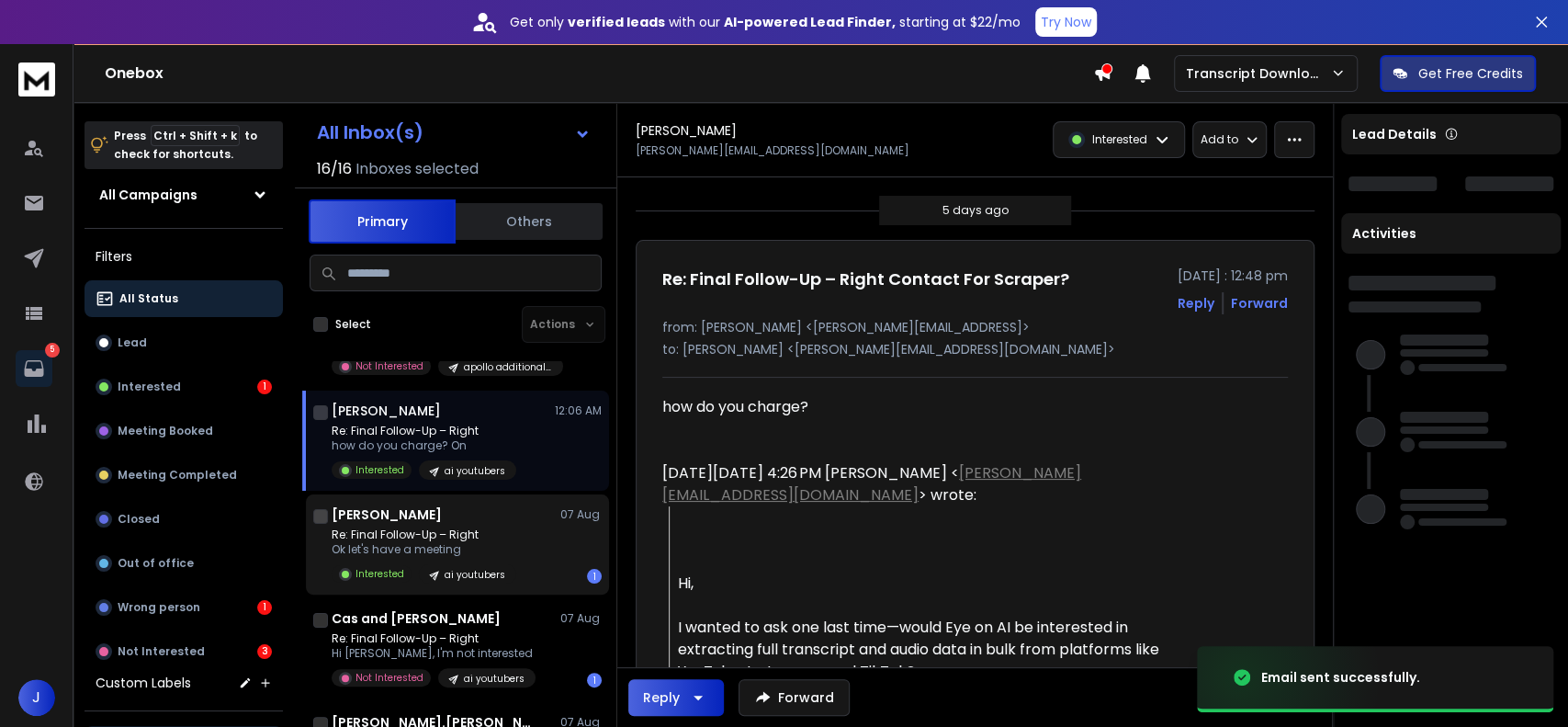
click at [471, 544] on p "Ok let's have a meeting" at bounding box center [424, 549] width 184 height 15
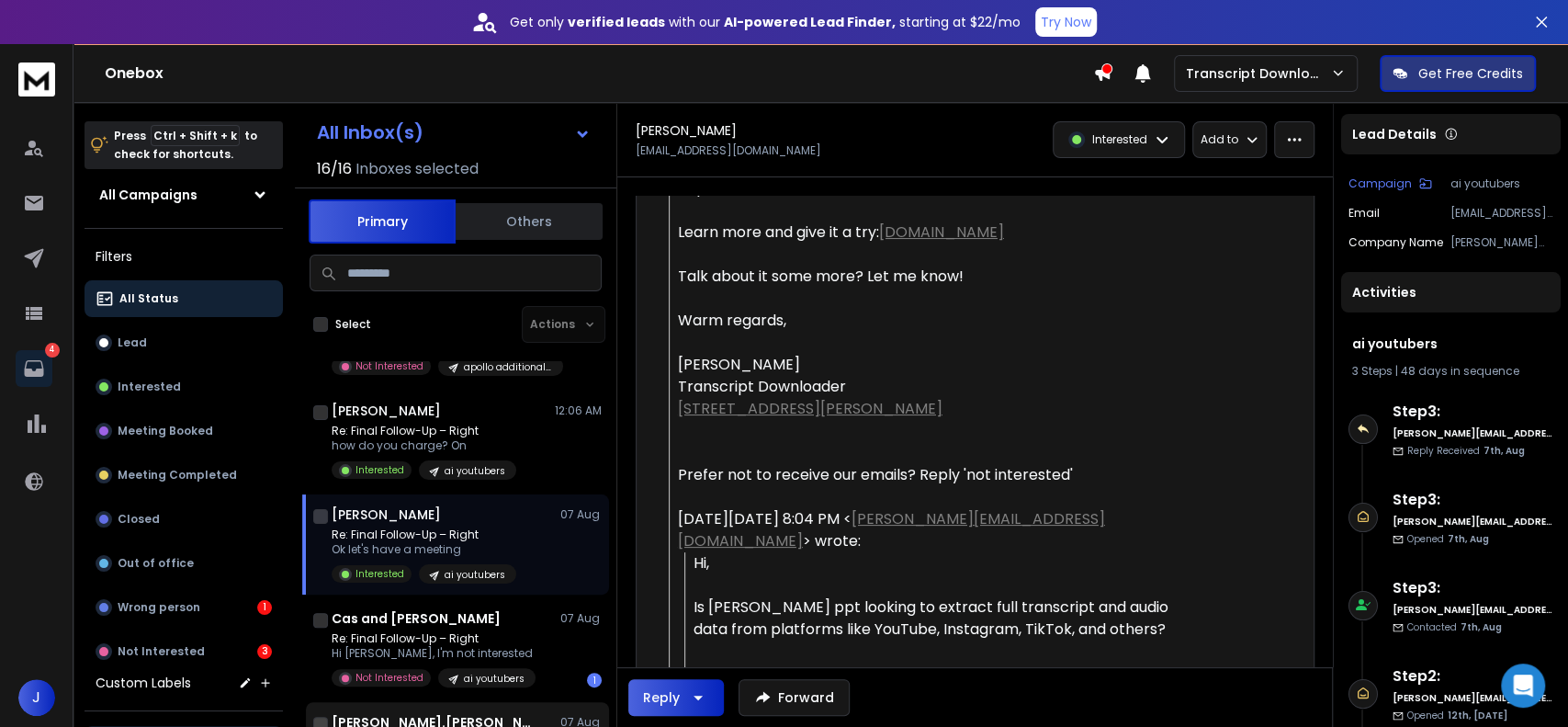
scroll to position [572, 0]
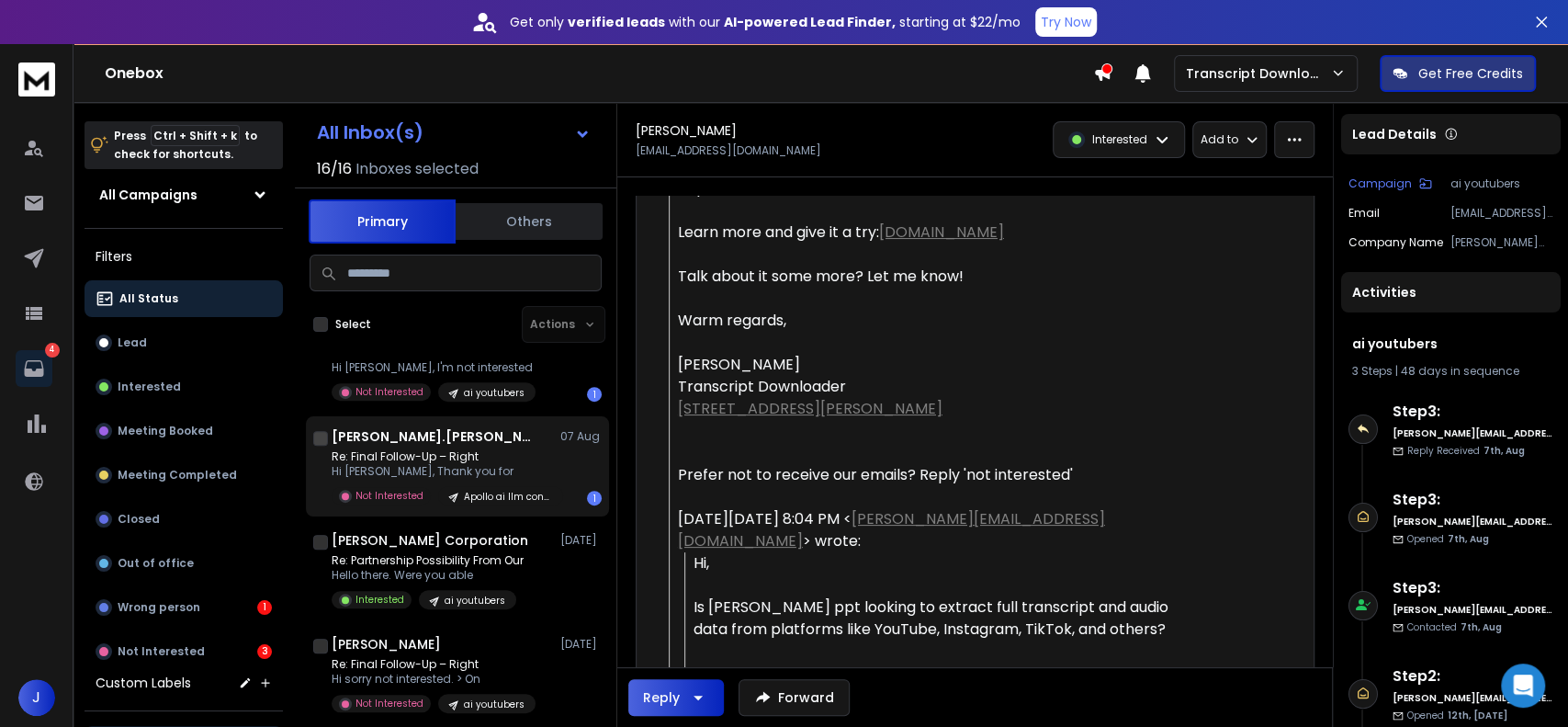
click at [468, 475] on p "Hi [PERSON_NAME], Thank you for" at bounding box center [441, 471] width 221 height 15
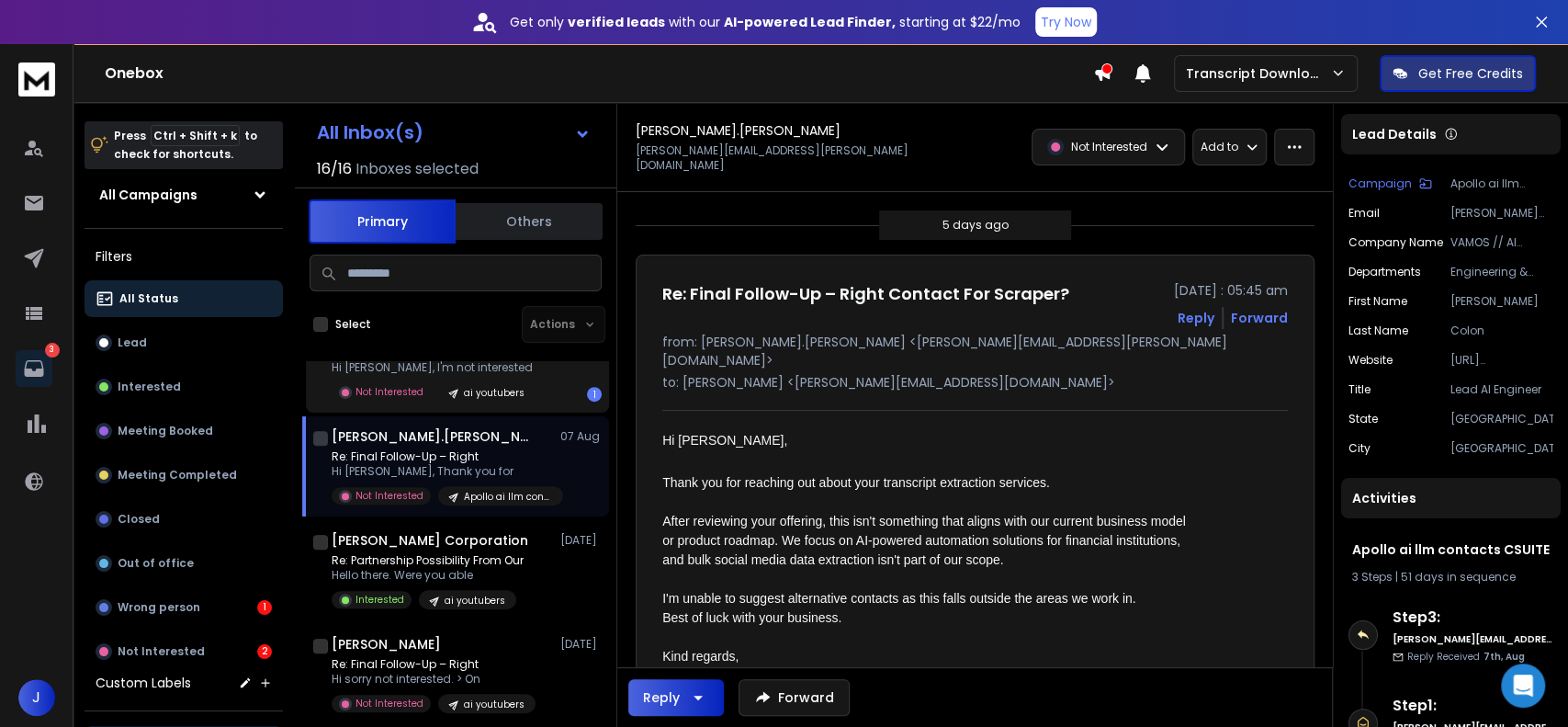
click at [517, 379] on div "Re: Final Follow-Up – Right Hi Jeremy, I'm not interested Not Interested ai you…" at bounding box center [433, 373] width 204 height 56
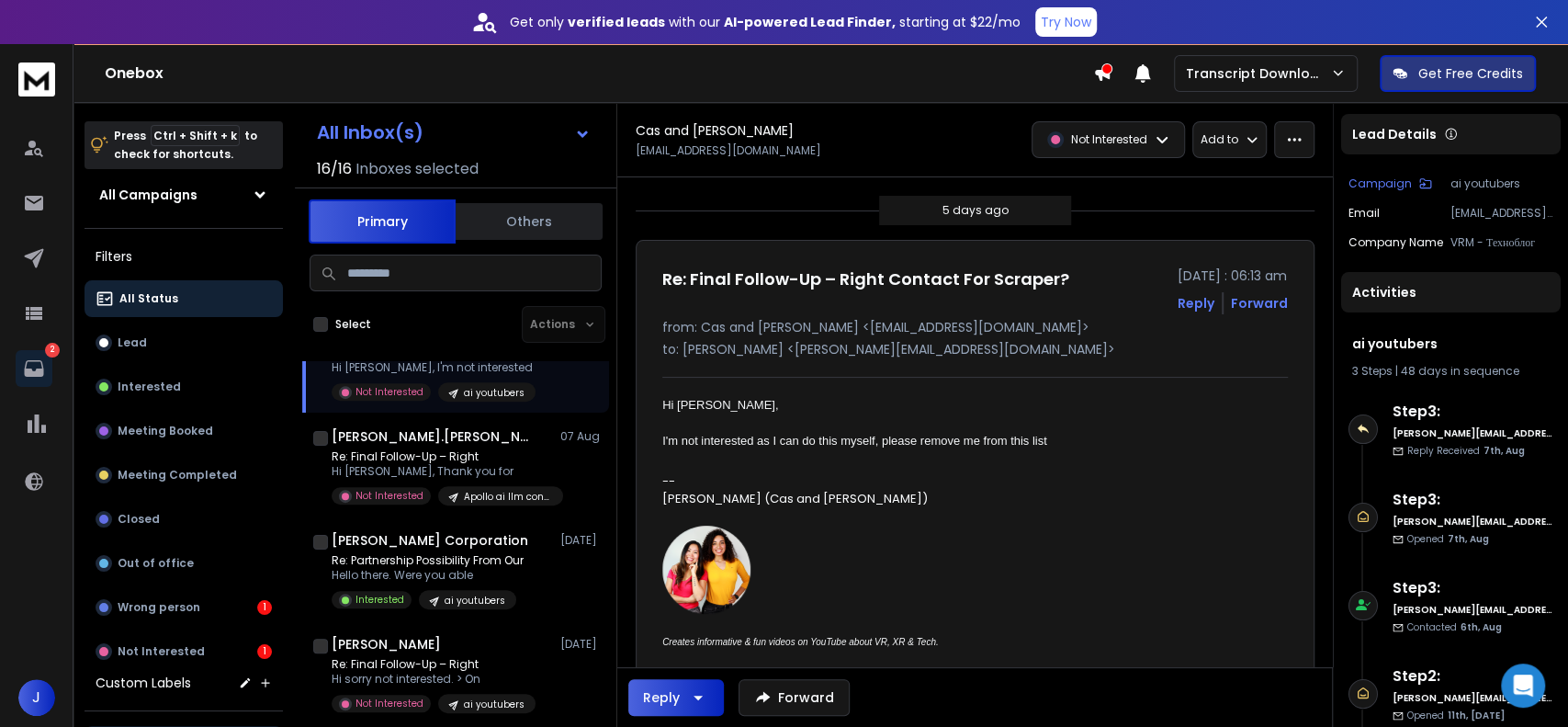
scroll to position [857, 0]
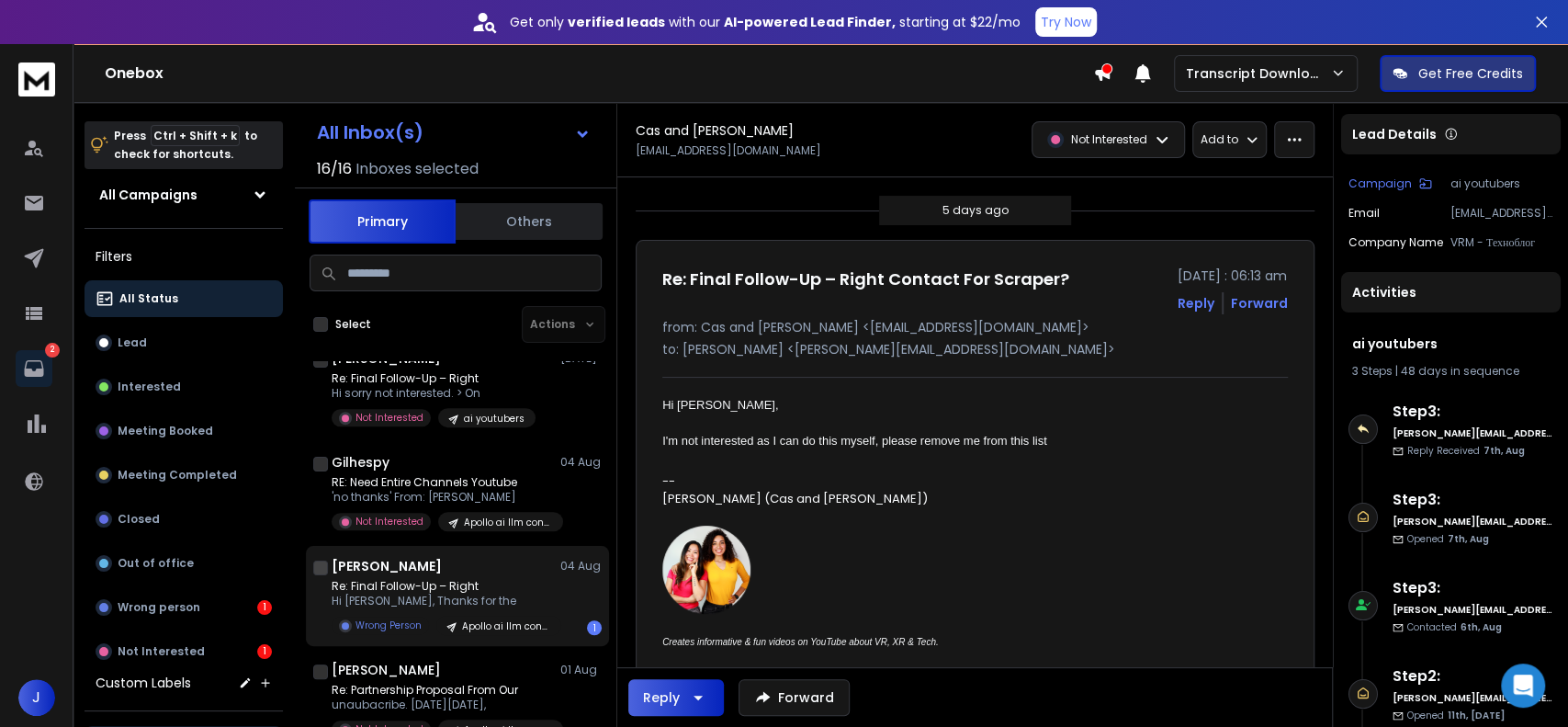
click at [485, 599] on p "Hi Jeremy, Thanks for the" at bounding box center [441, 600] width 221 height 15
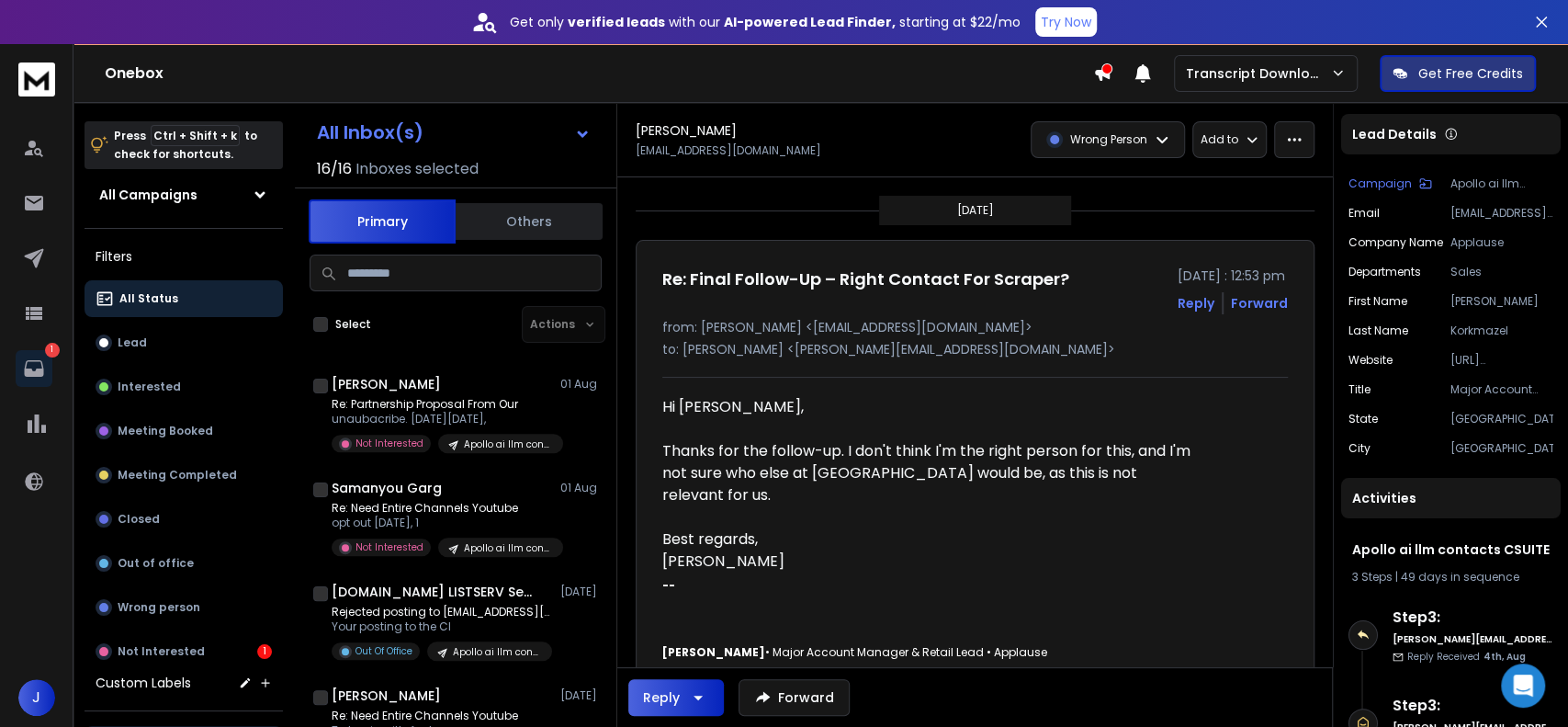
scroll to position [1715, 0]
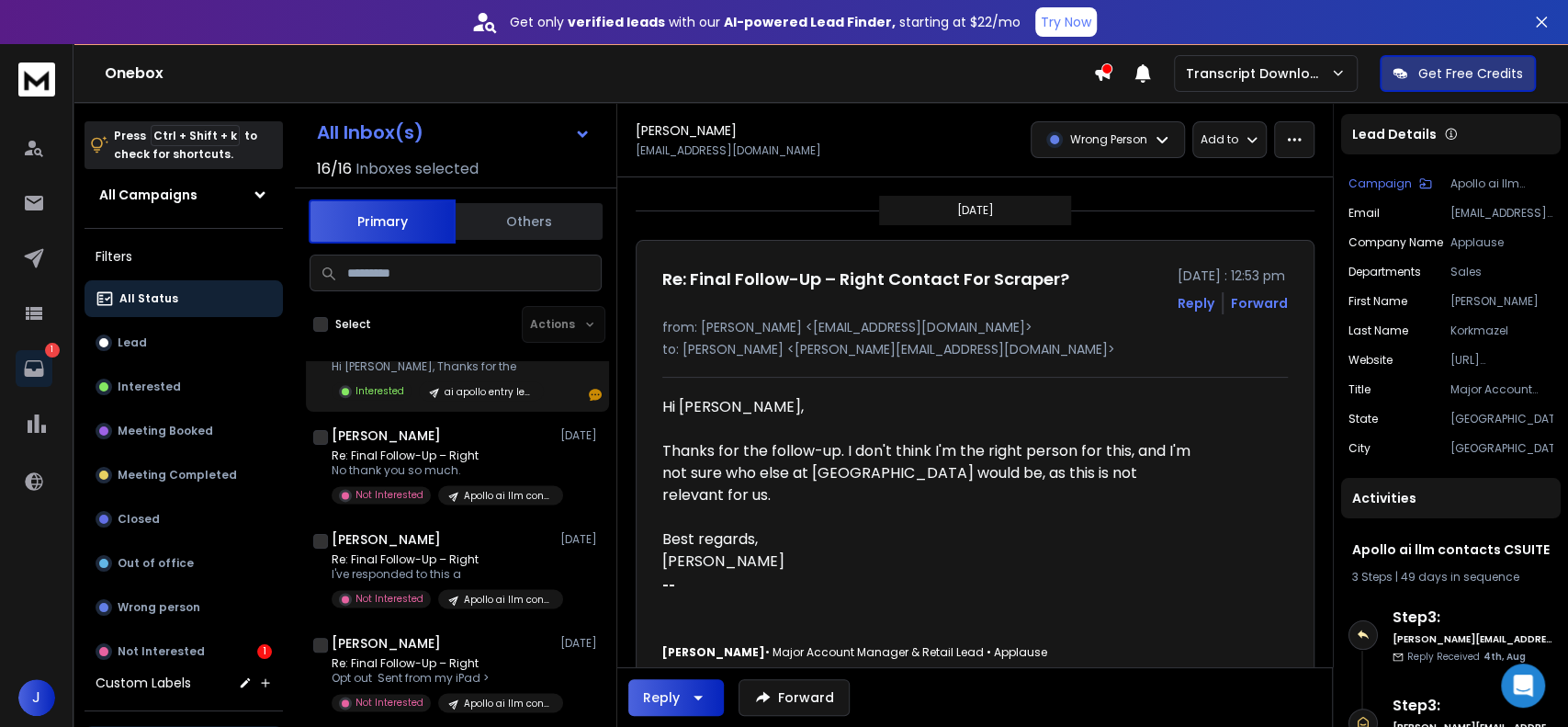
click at [458, 373] on div "Re: Partnership Possibility From Our Hi Jeremy, Thanks for the Interested ai ap…" at bounding box center [437, 372] width 212 height 56
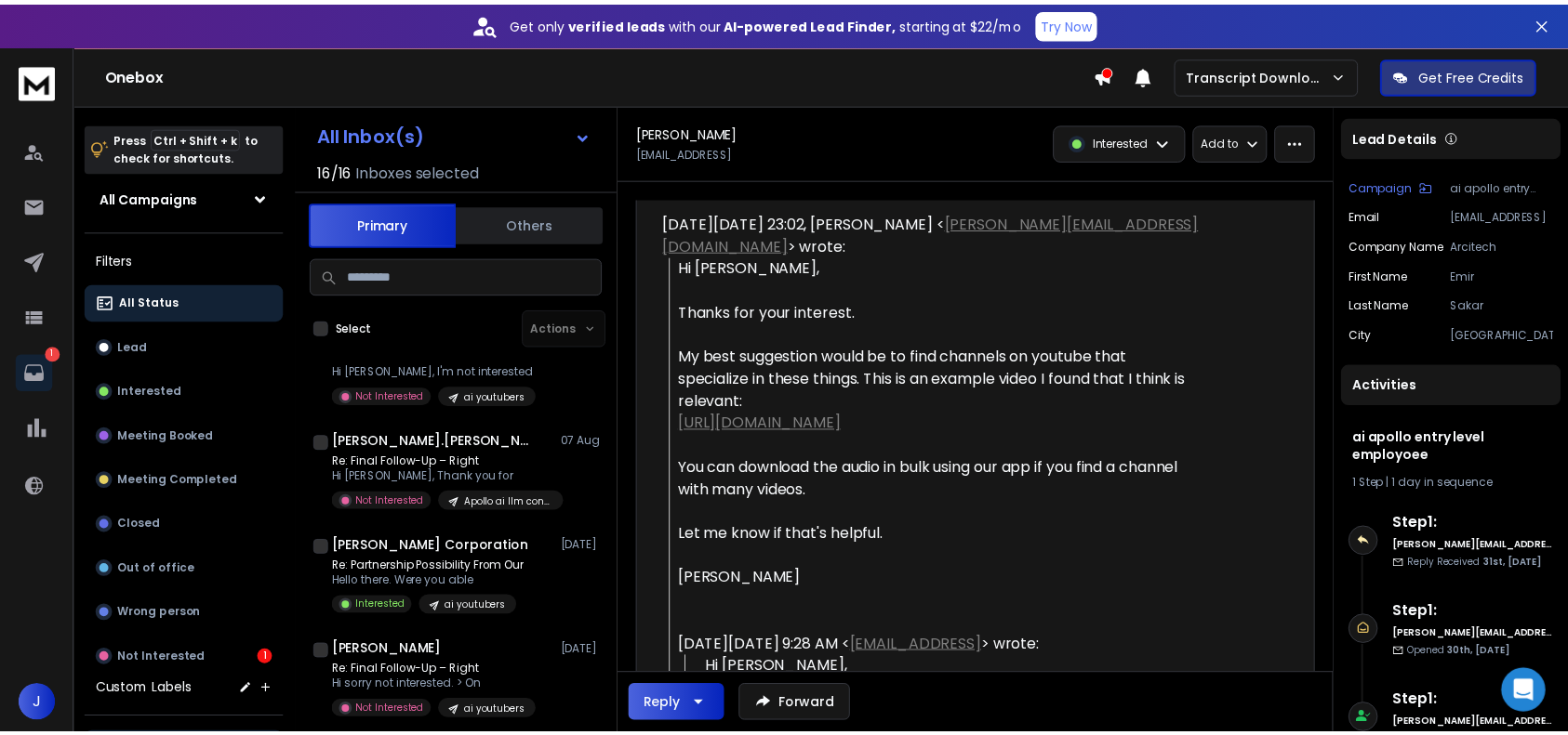
scroll to position [0, 0]
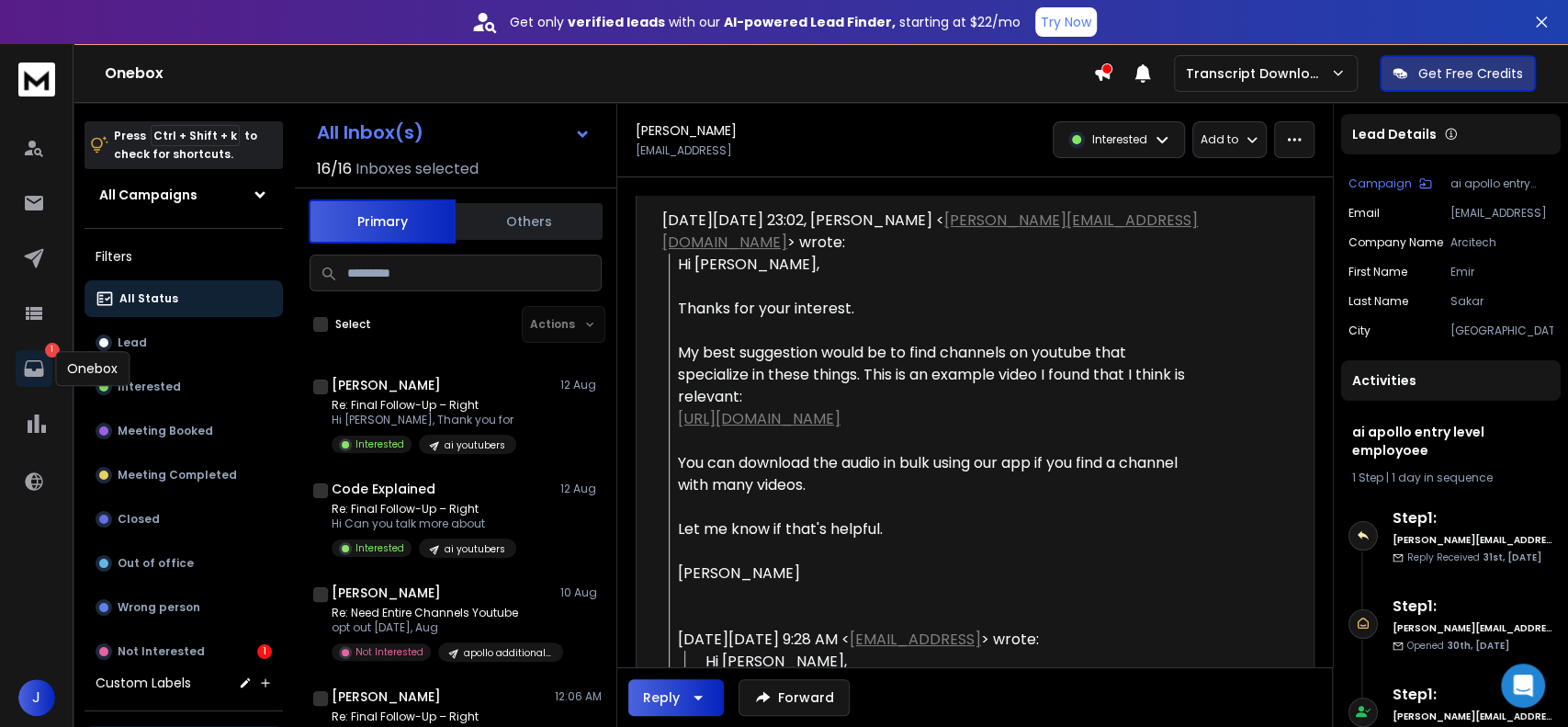
click at [40, 360] on icon at bounding box center [33, 368] width 22 height 22
click at [28, 247] on icon at bounding box center [33, 258] width 22 height 22
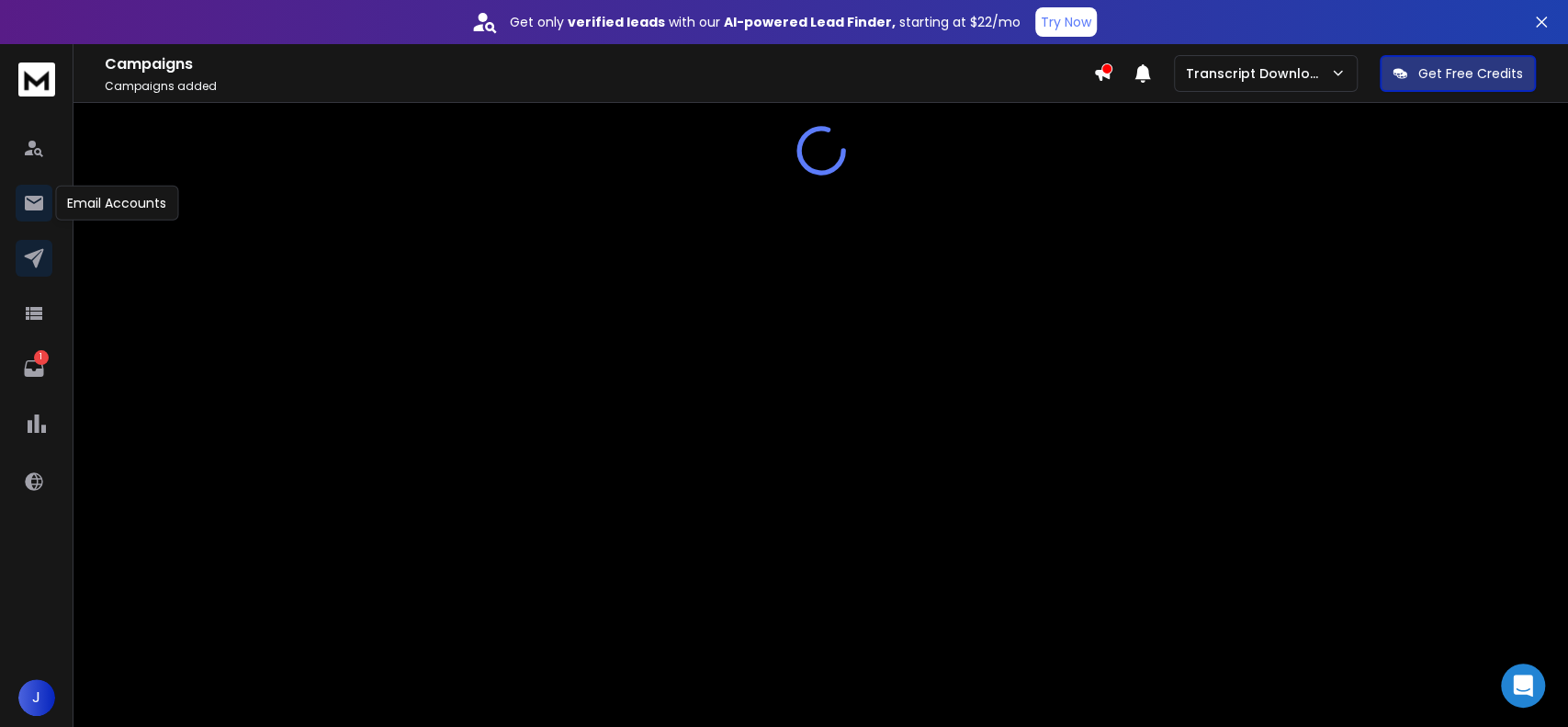
click at [35, 210] on icon at bounding box center [33, 203] width 19 height 15
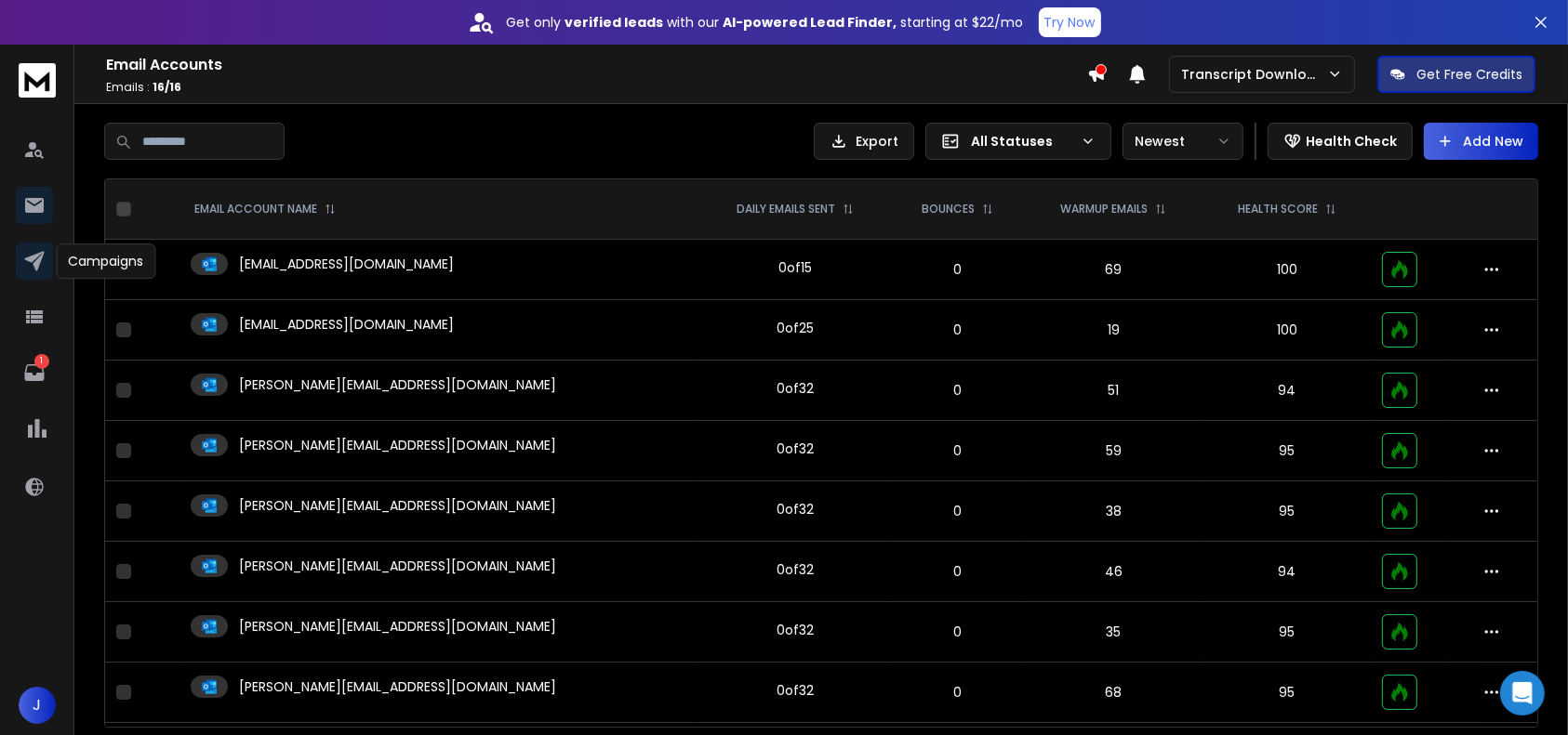
click at [44, 257] on icon at bounding box center [34, 261] width 22 height 22
